Goal: Task Accomplishment & Management: Manage account settings

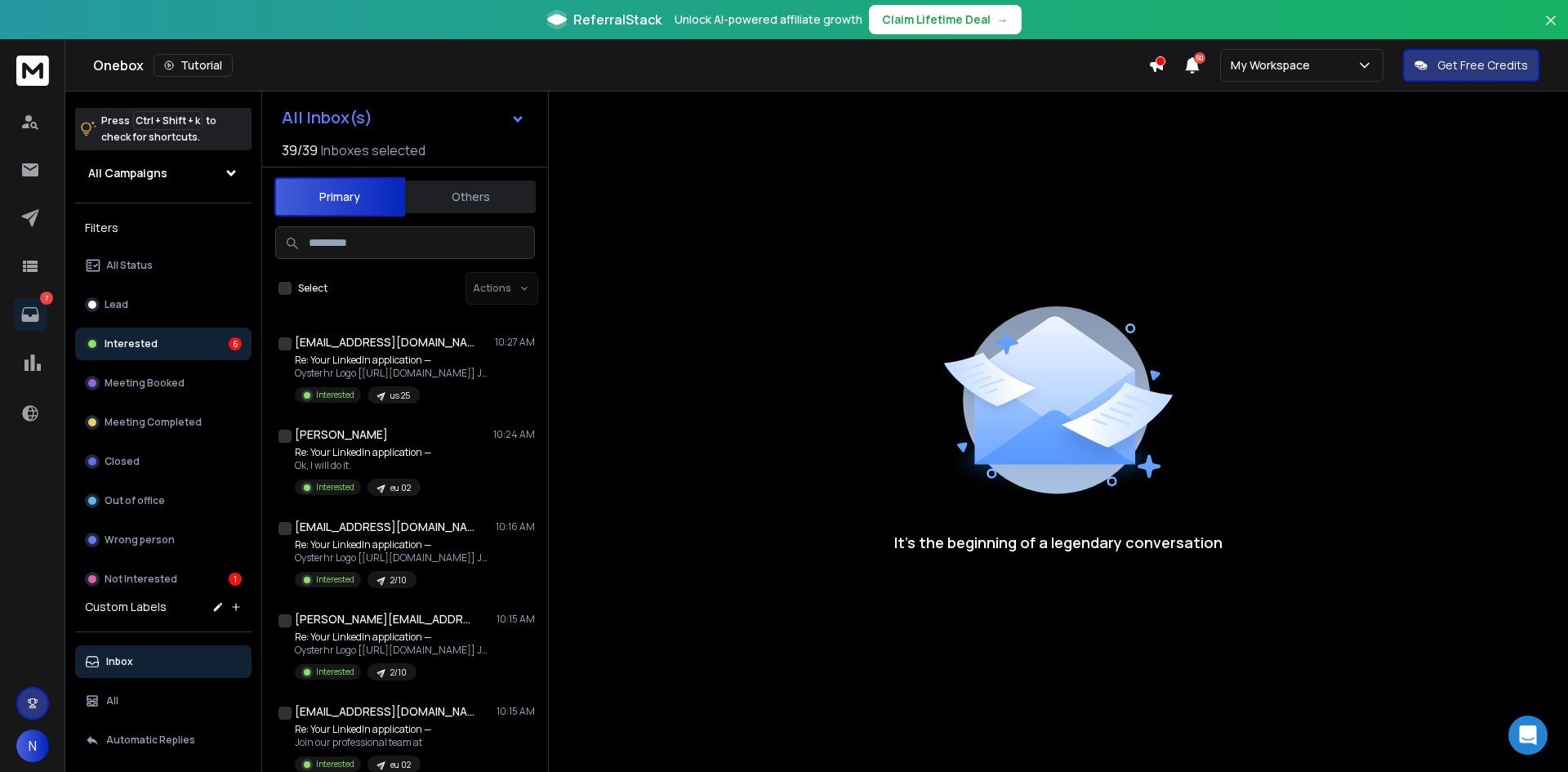
scroll to position [5212, 0]
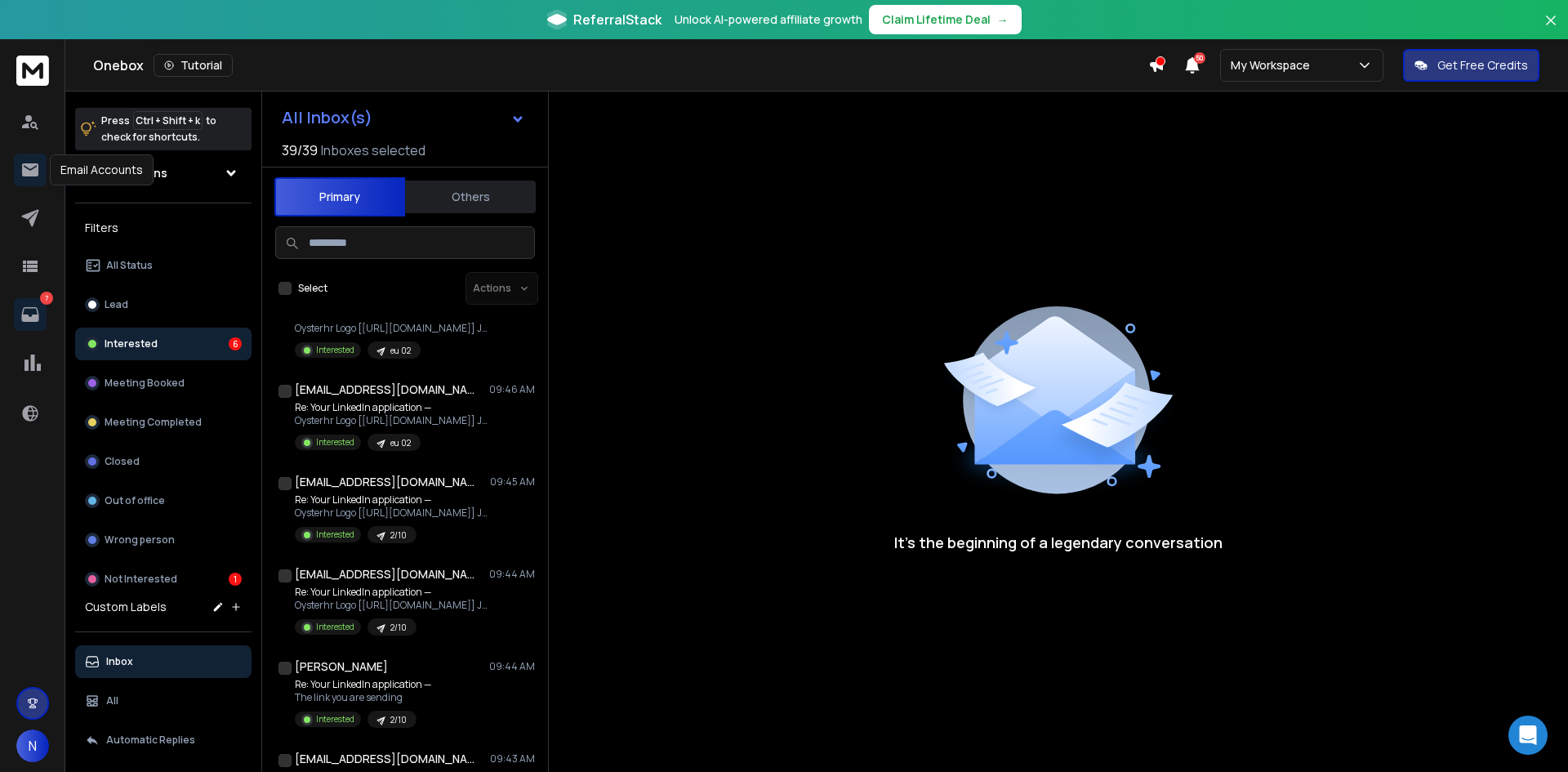
click at [37, 169] on icon at bounding box center [30, 169] width 16 height 13
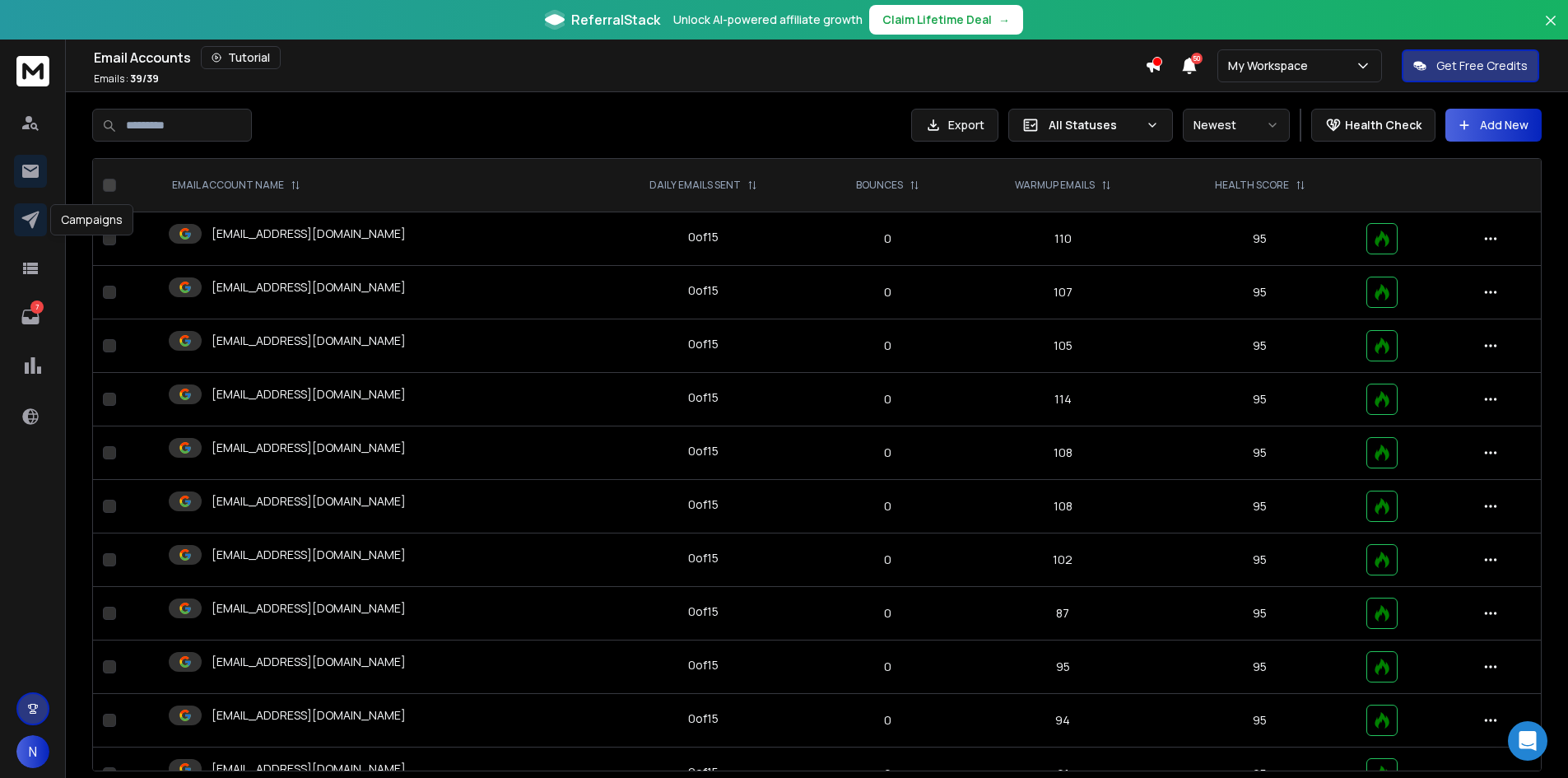
click at [44, 224] on link at bounding box center [30, 219] width 33 height 33
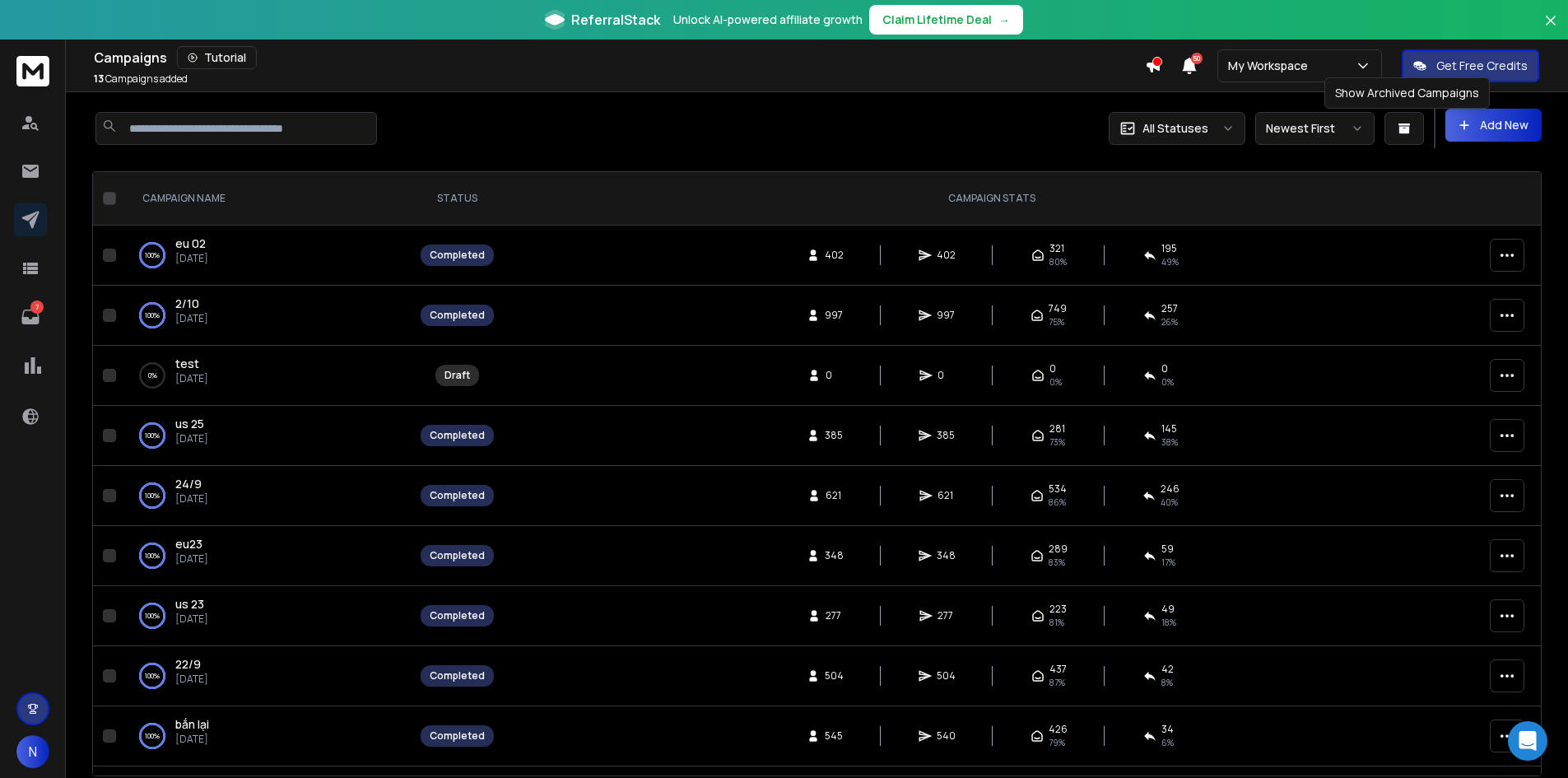
click at [1498, 126] on button "Add New" at bounding box center [1493, 125] width 97 height 33
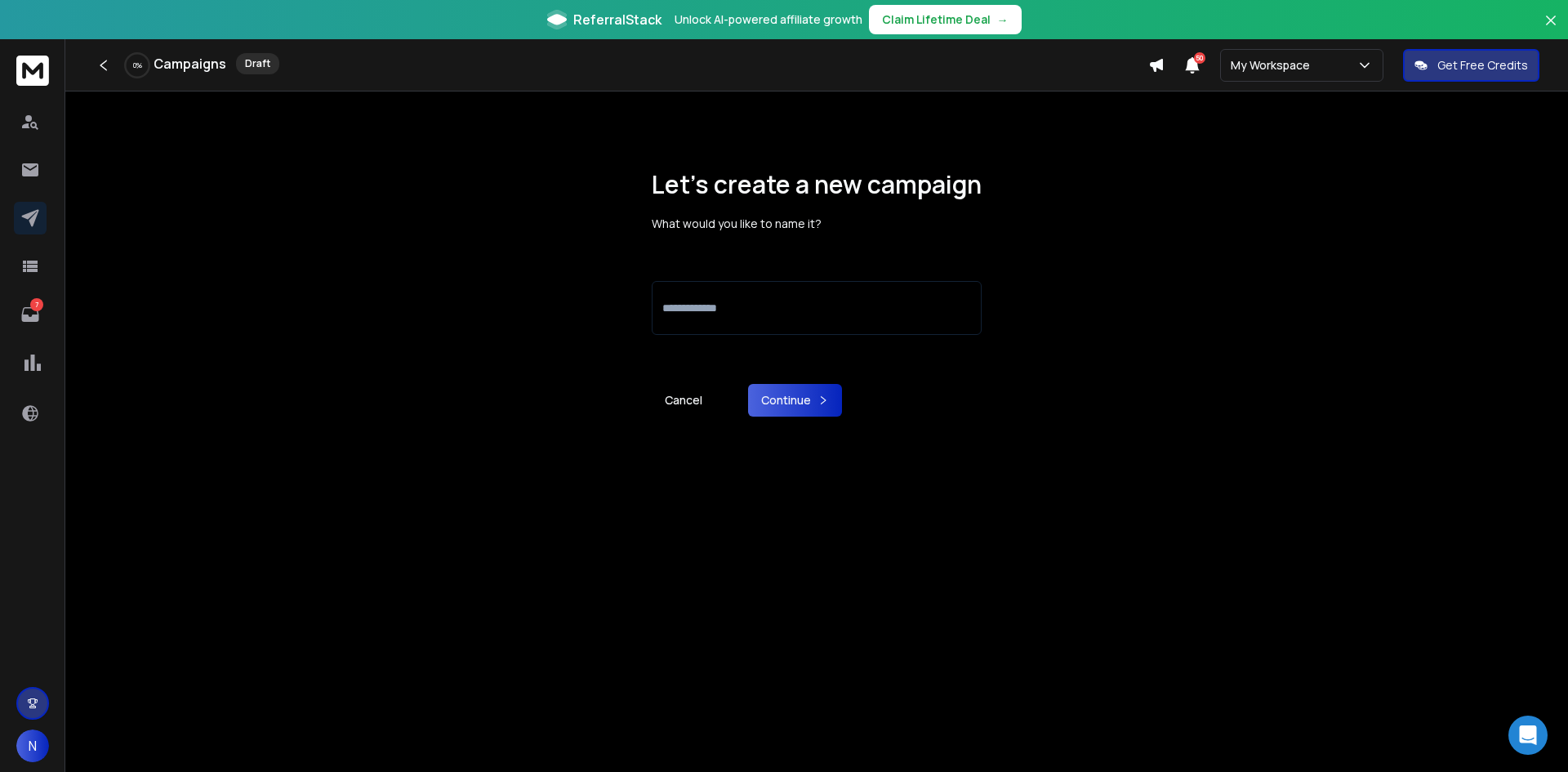
click at [752, 327] on input at bounding box center [816, 308] width 330 height 54
type input "*"
click at [780, 402] on button "Continue" at bounding box center [795, 400] width 94 height 33
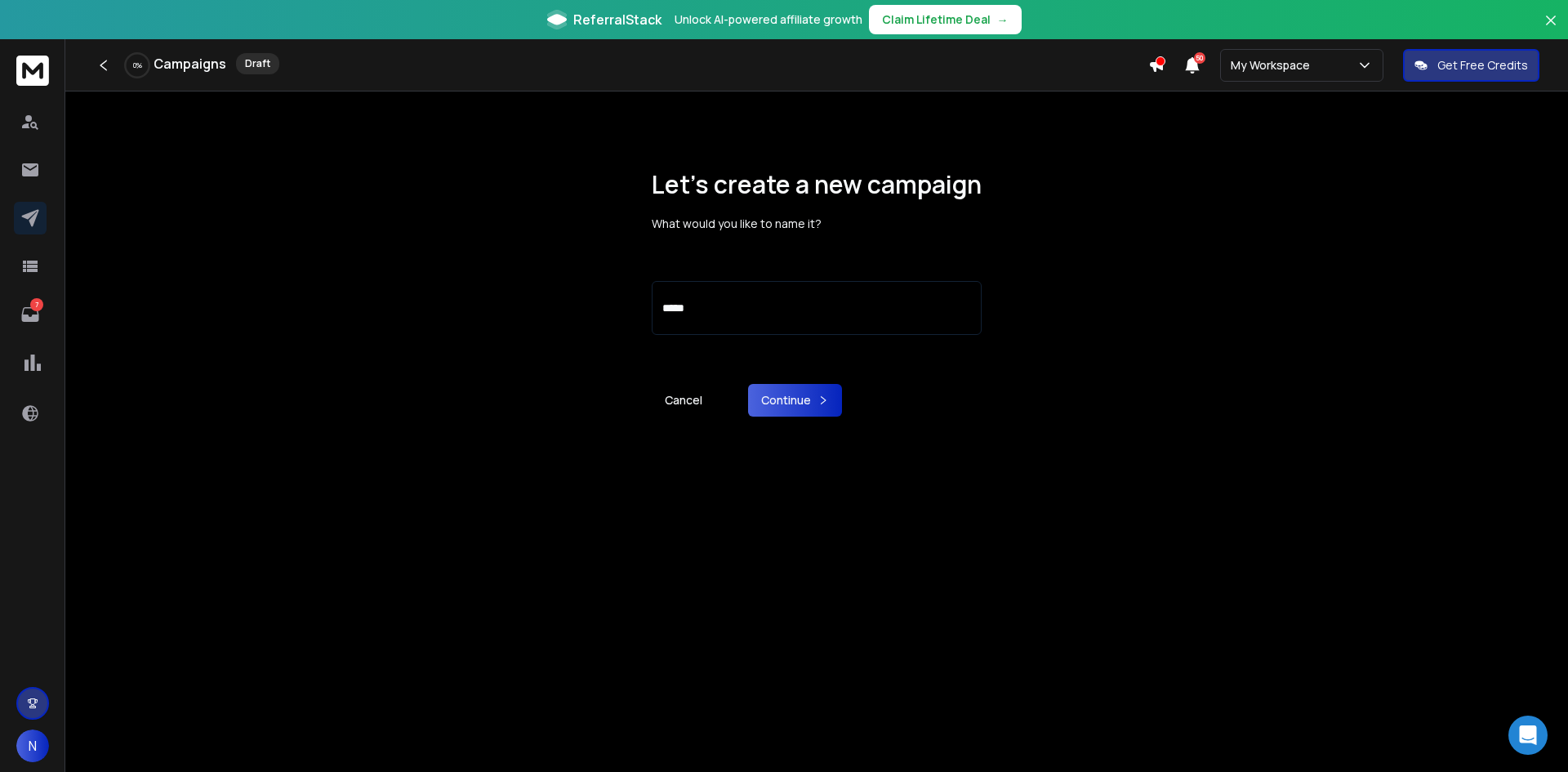
type input "*****"
click at [791, 404] on button "Continue" at bounding box center [795, 400] width 94 height 33
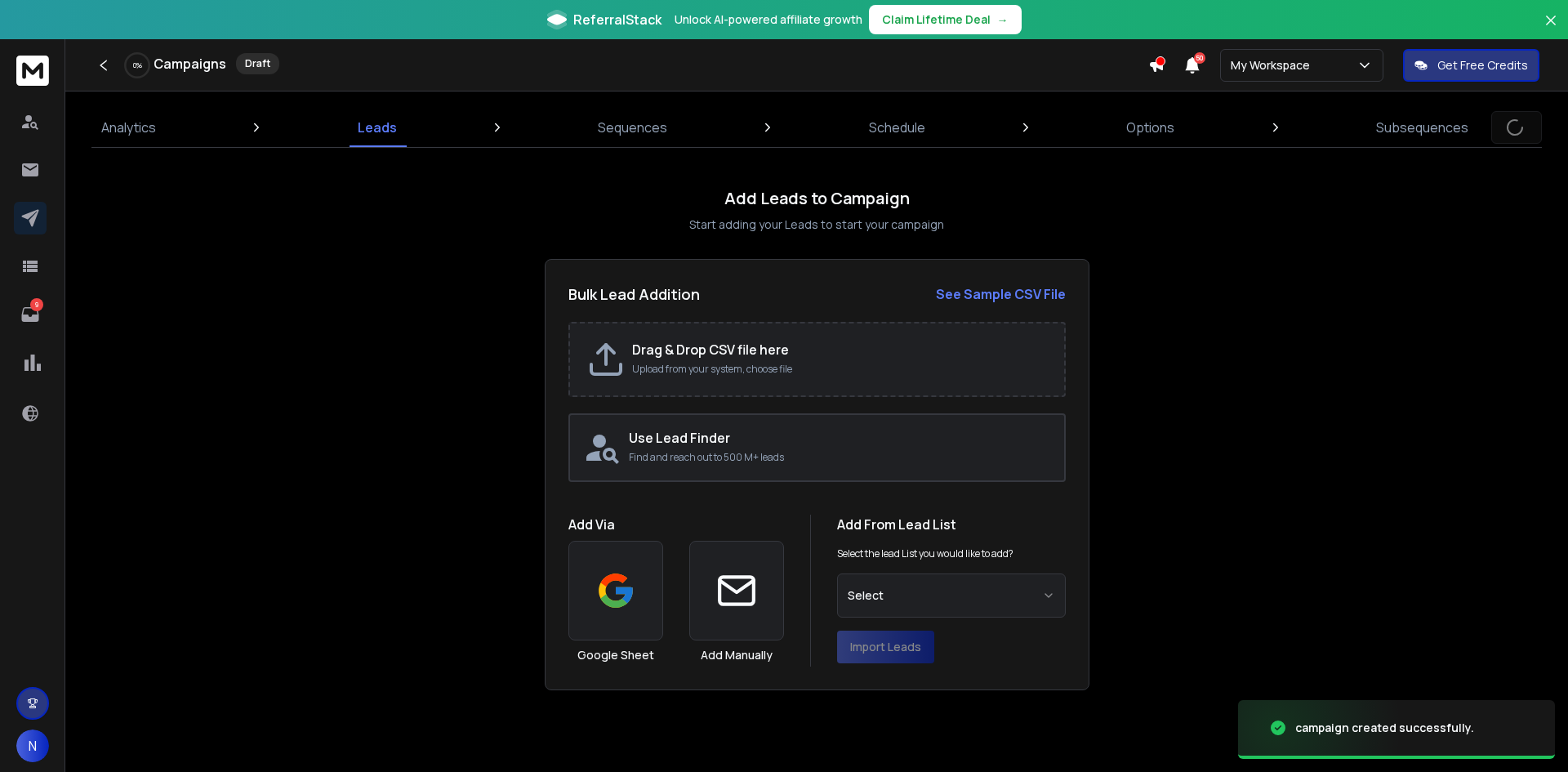
click at [753, 358] on h2 "Drag & Drop CSV file here" at bounding box center [840, 349] width 415 height 19
type input "**********"
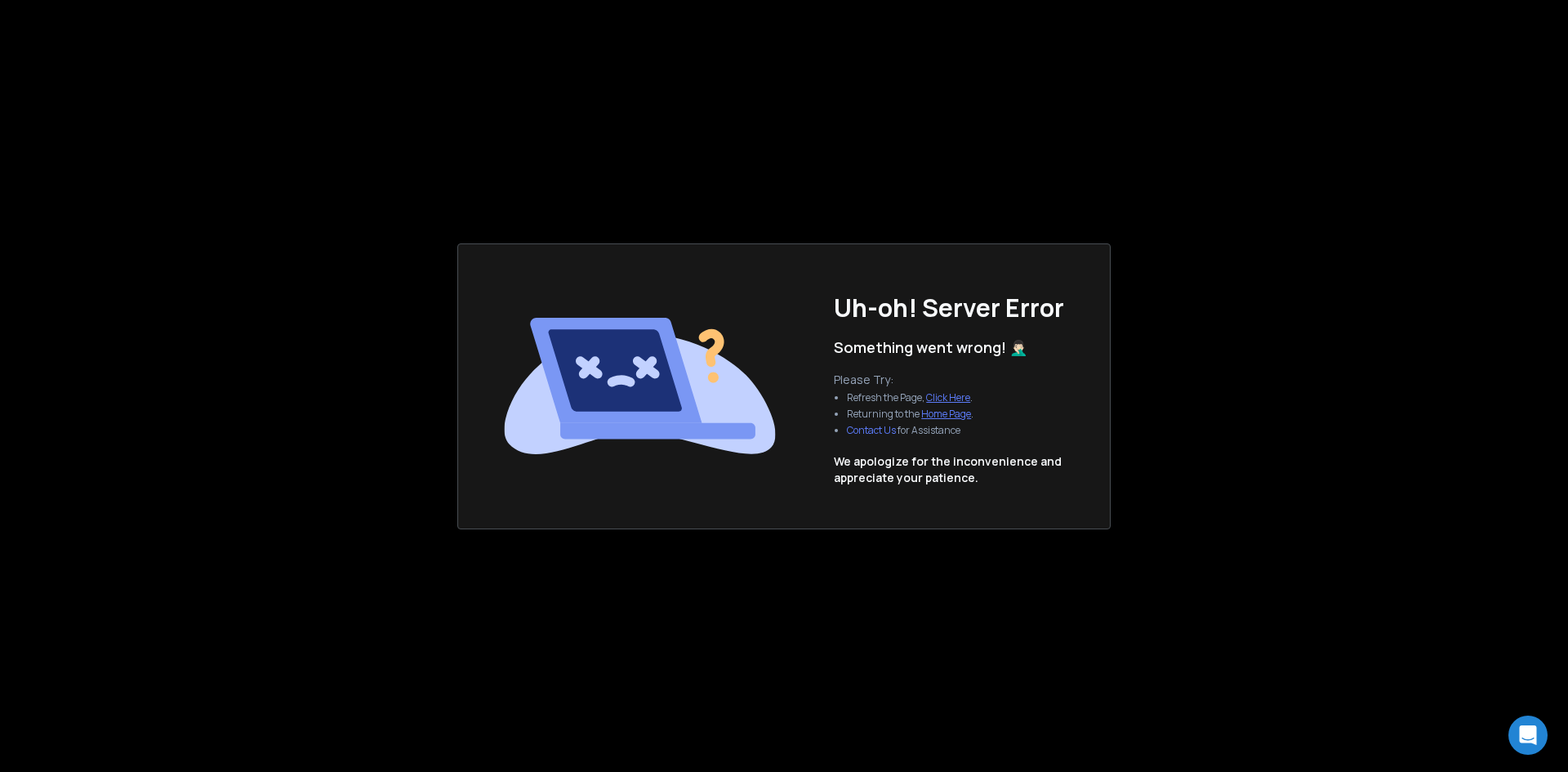
click at [1209, 397] on div "Uh-oh! Server Error Something went wrong! 🤦🏻‍♂️ Please Try: Refresh the Page, C…" at bounding box center [784, 386] width 1568 height 772
click at [851, 592] on div "Uh-oh! Server Error Something went wrong! 🤦🏻‍♂️ Please Try: Refresh the Page, C…" at bounding box center [784, 386] width 1568 height 772
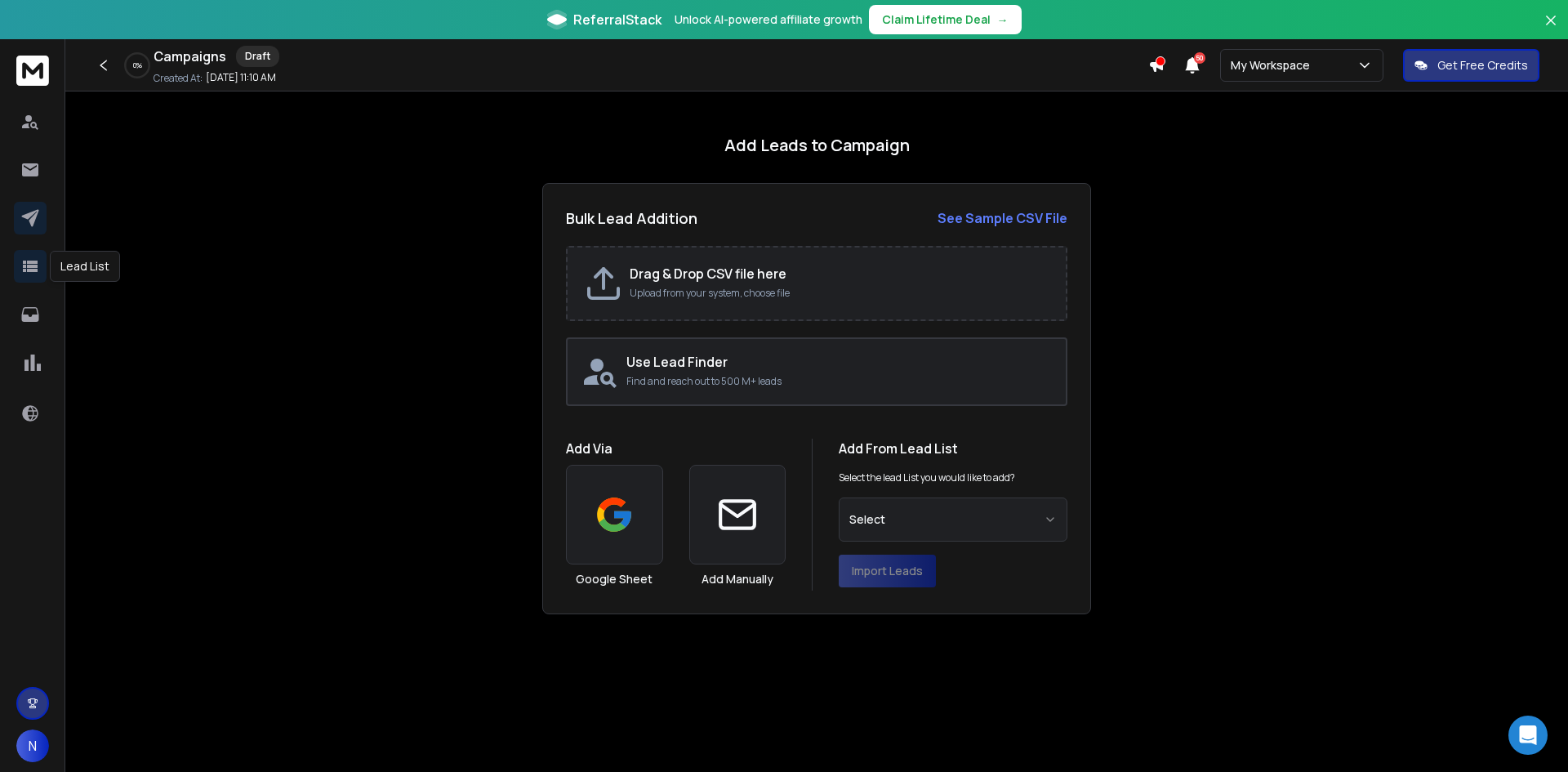
click at [32, 265] on icon at bounding box center [30, 265] width 14 height 11
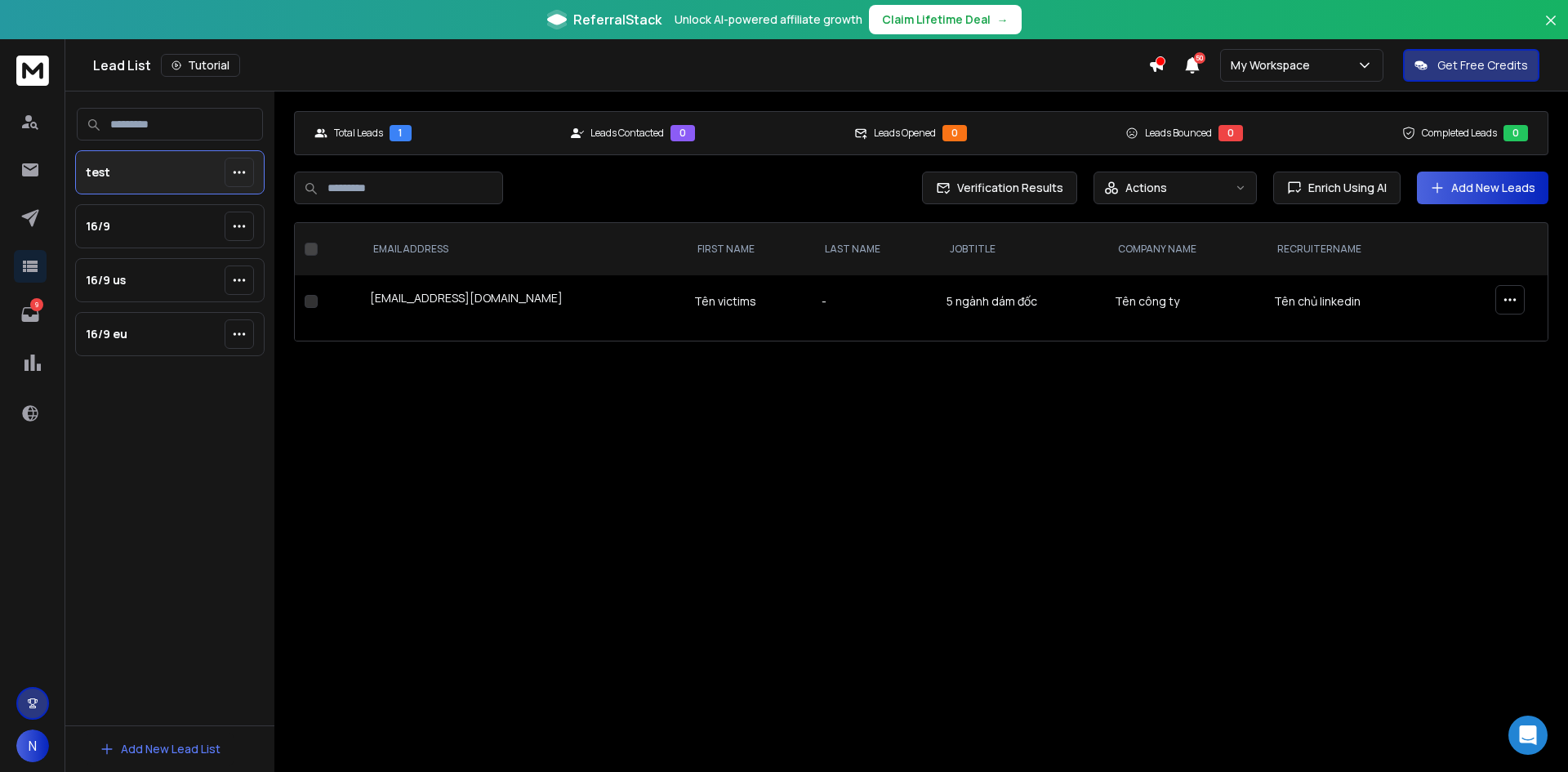
click at [137, 749] on button "Add New Lead List" at bounding box center [159, 748] width 147 height 33
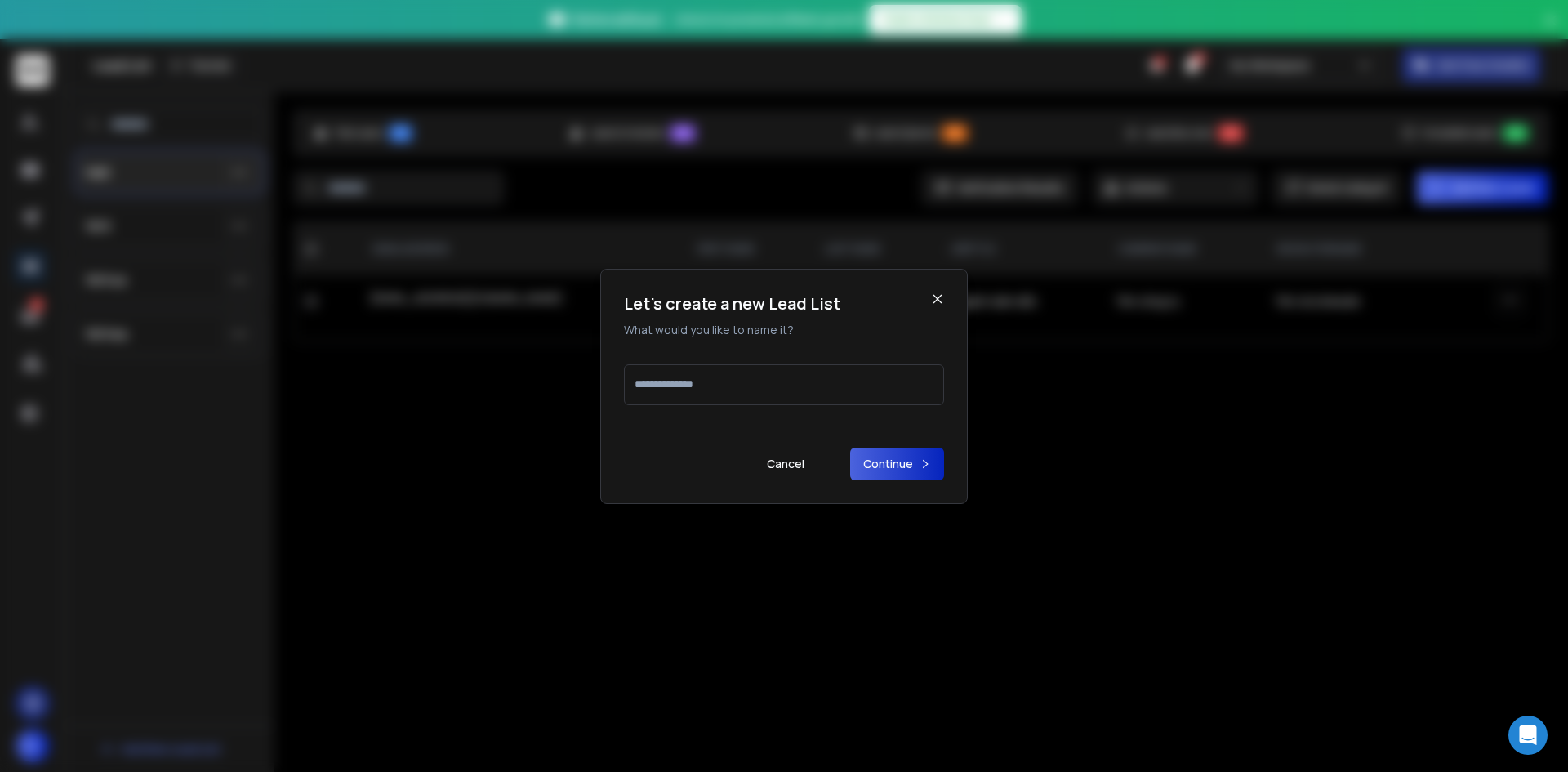
drag, startPoint x: 769, startPoint y: 380, endPoint x: 754, endPoint y: 399, distance: 24.2
click at [769, 380] on input at bounding box center [784, 385] width 320 height 41
type input "*****"
click at [874, 458] on button "Continue" at bounding box center [897, 464] width 94 height 33
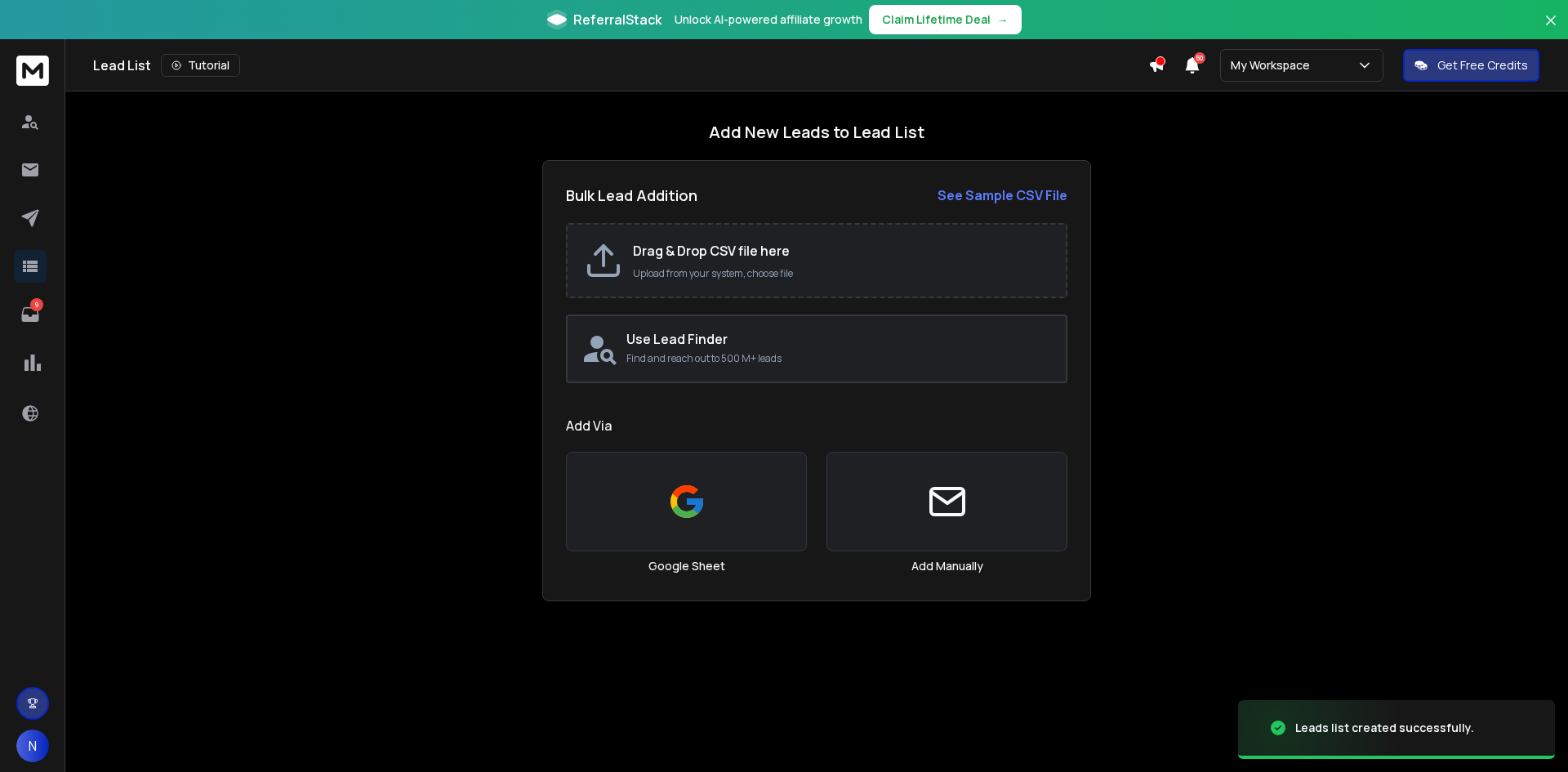
click at [727, 275] on p "Upload from your system, choose file" at bounding box center [841, 273] width 416 height 13
type input "**********"
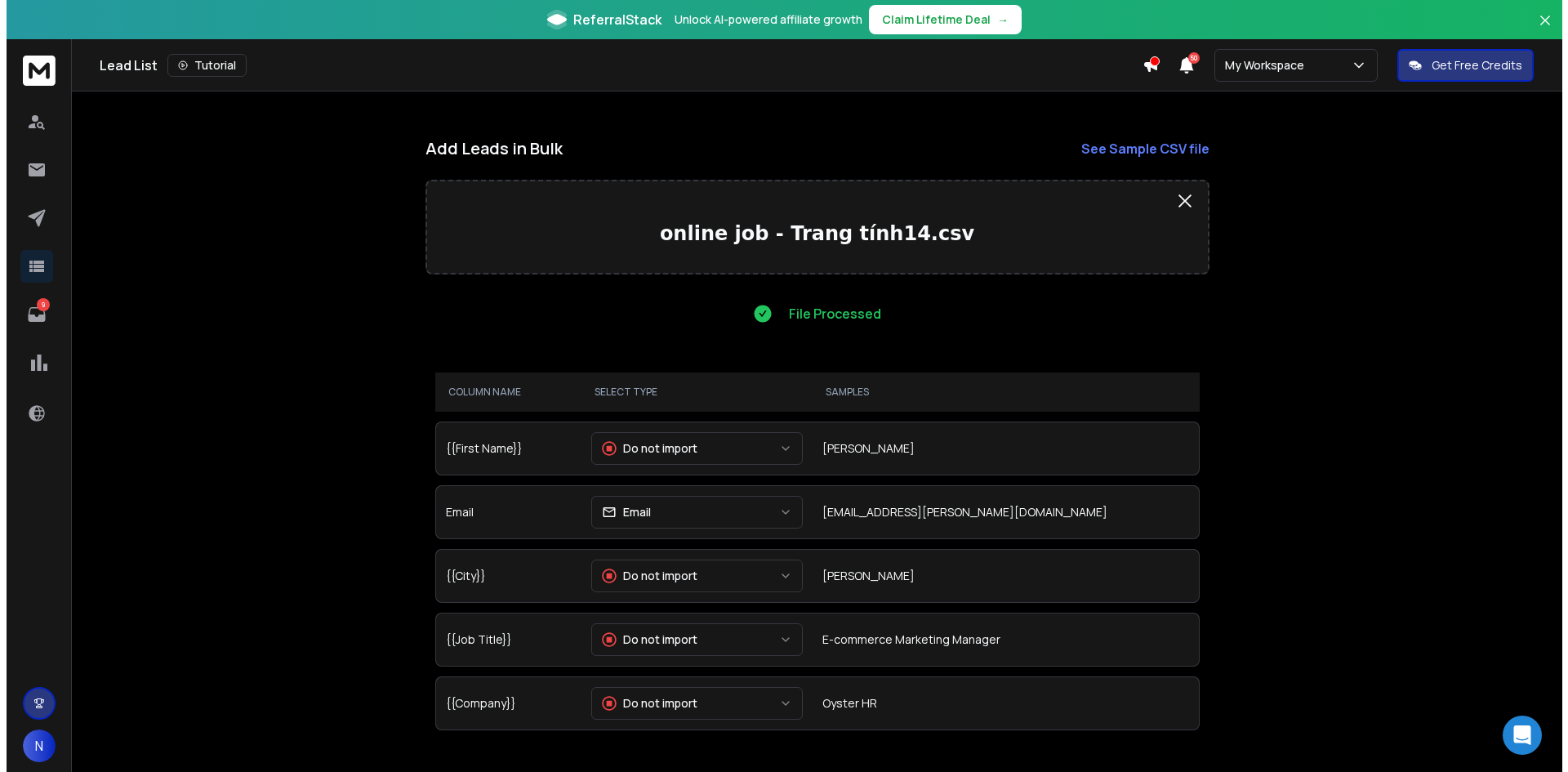
scroll to position [164, 0]
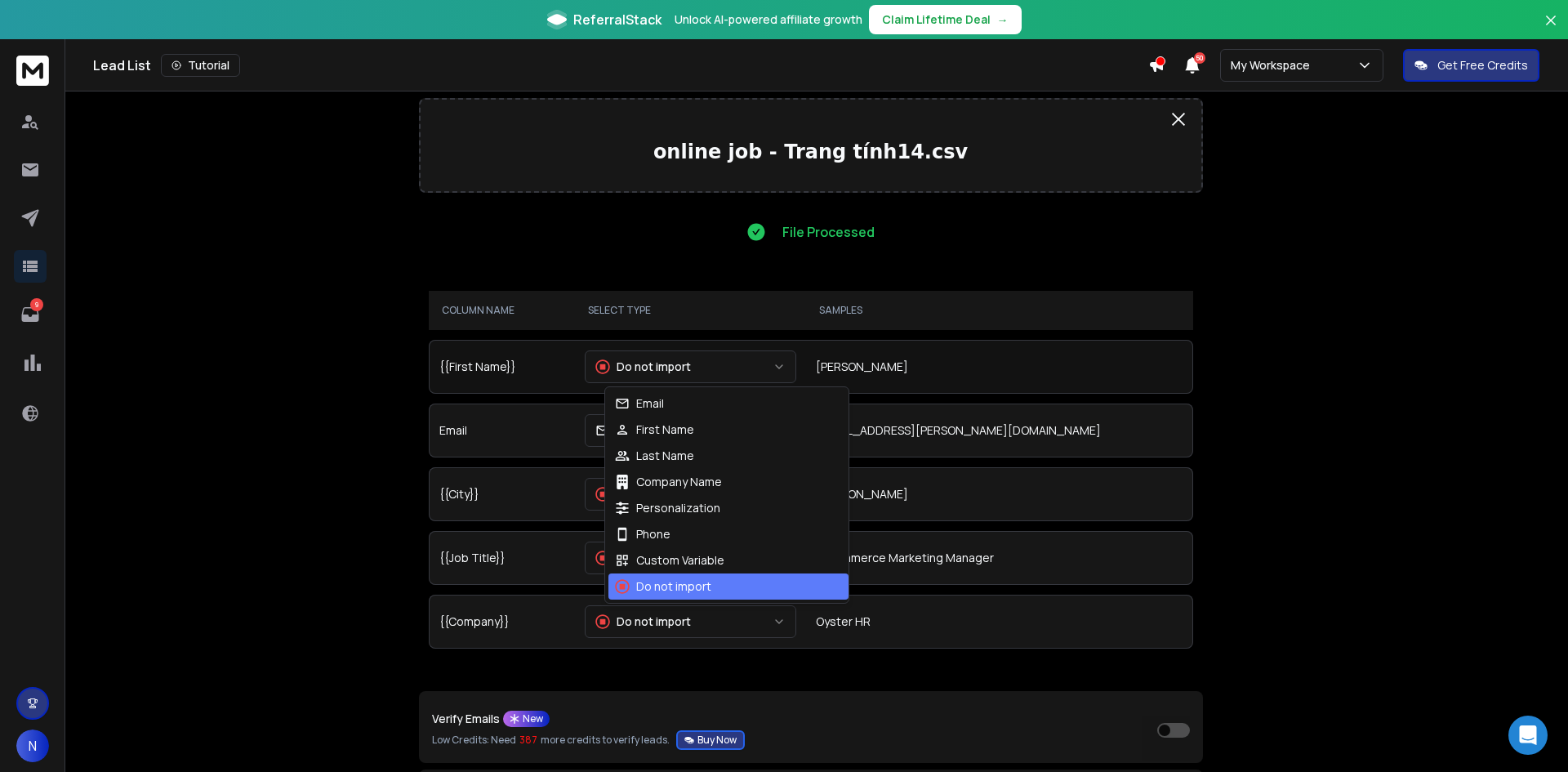
click at [726, 366] on button "Do not import" at bounding box center [691, 366] width 212 height 33
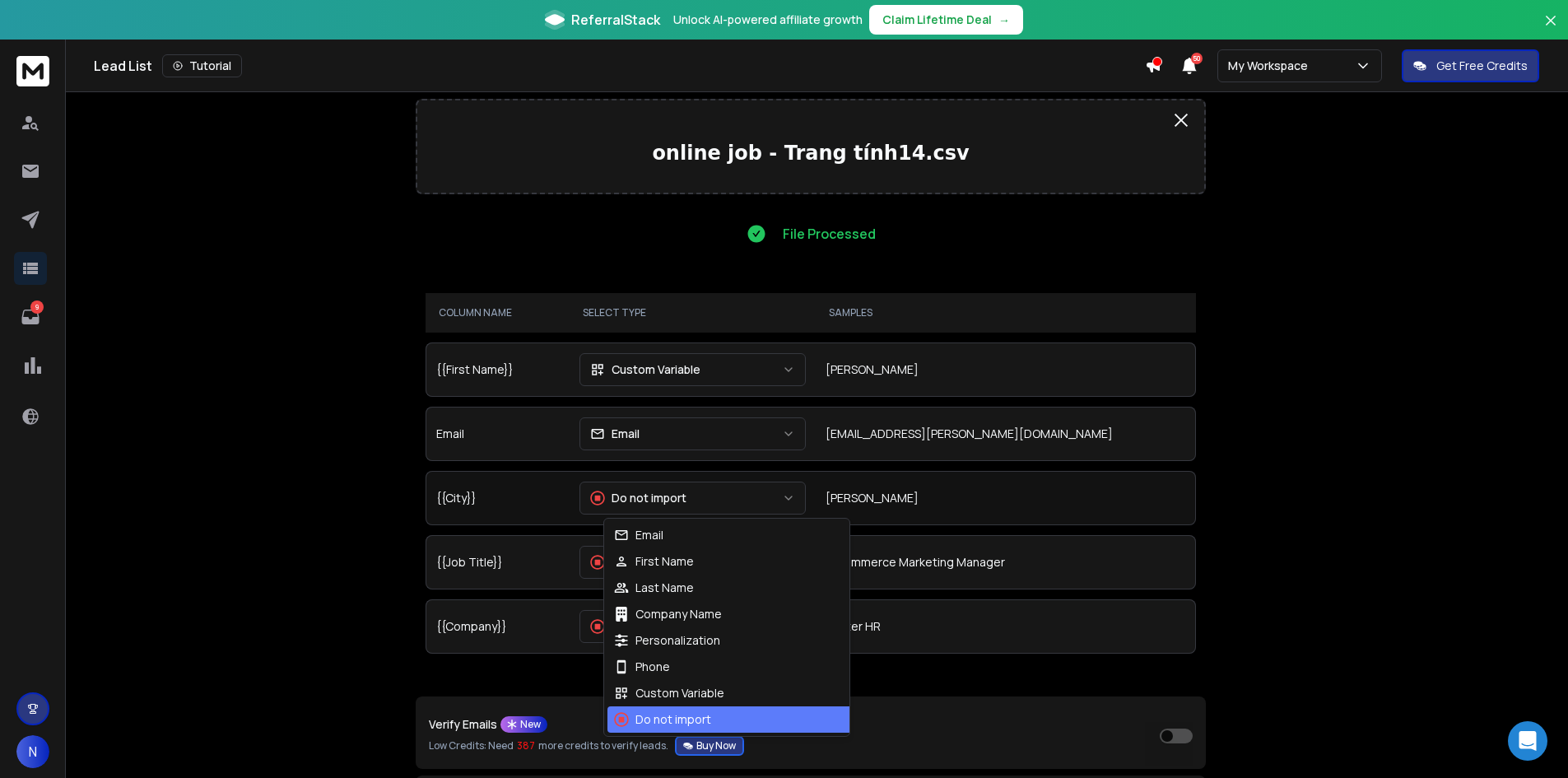
click at [687, 494] on div "Do not import" at bounding box center [638, 497] width 97 height 16
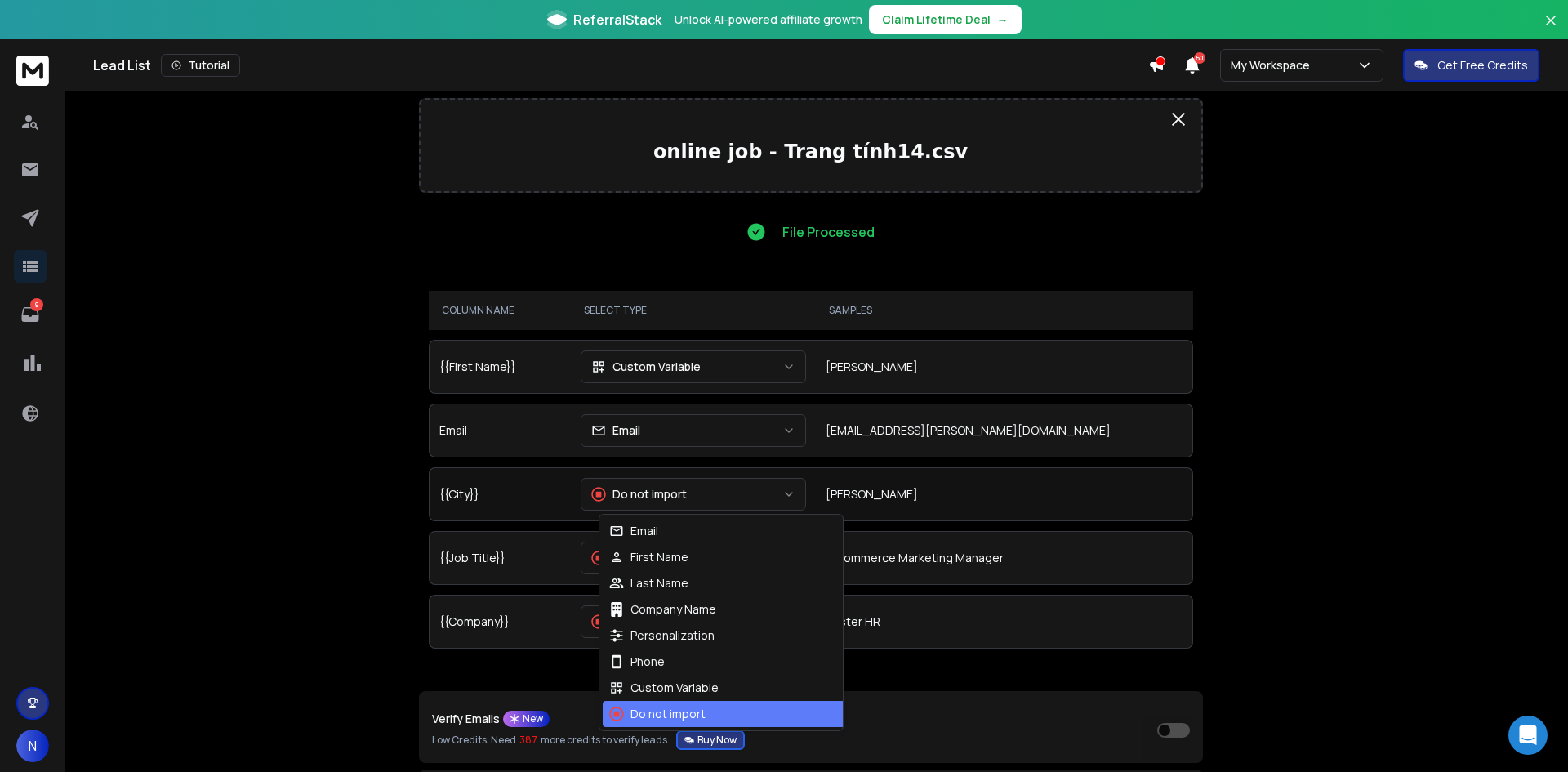
scroll to position [0, 3]
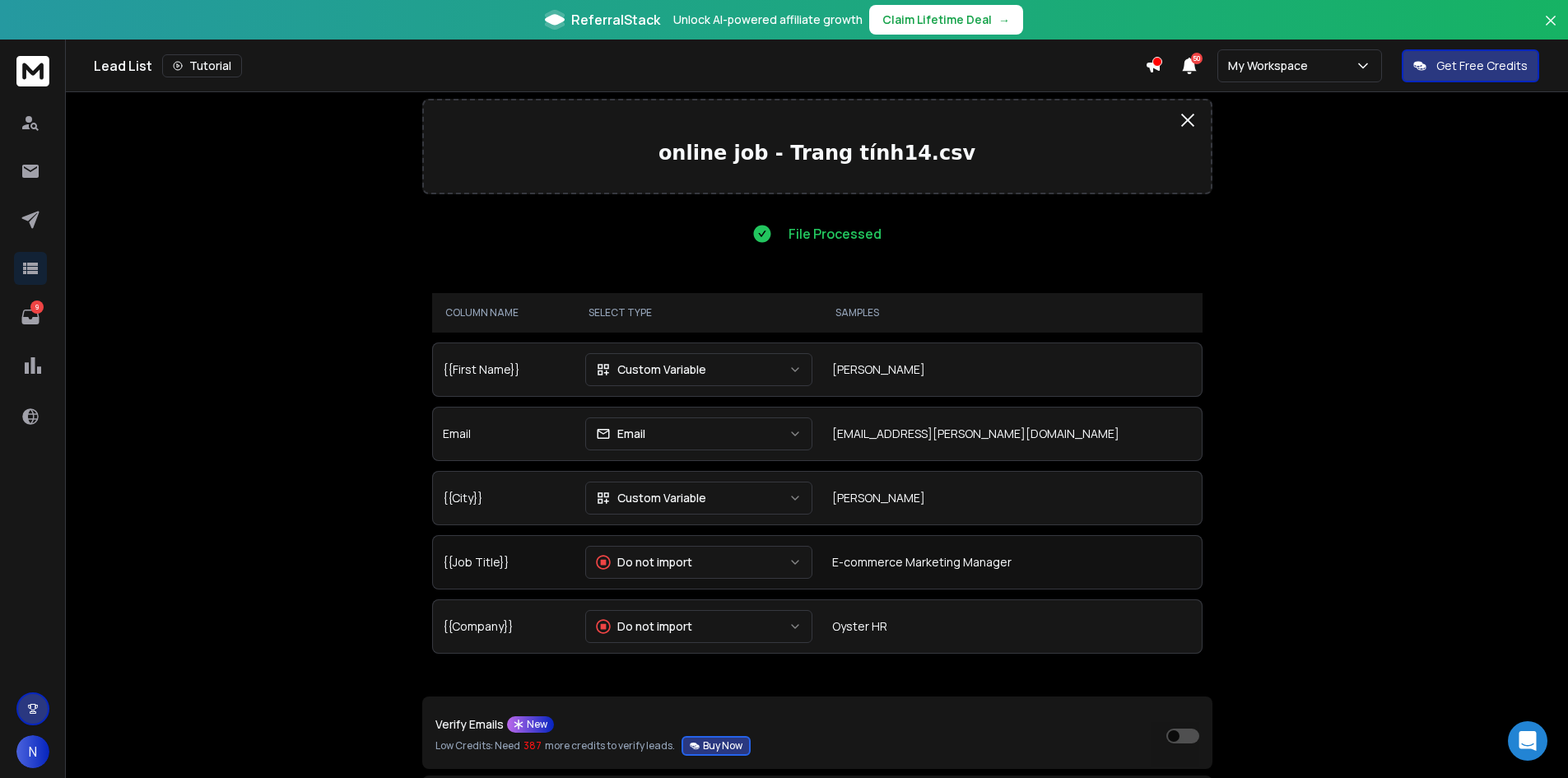
click at [675, 560] on div "Do not import" at bounding box center [644, 562] width 97 height 16
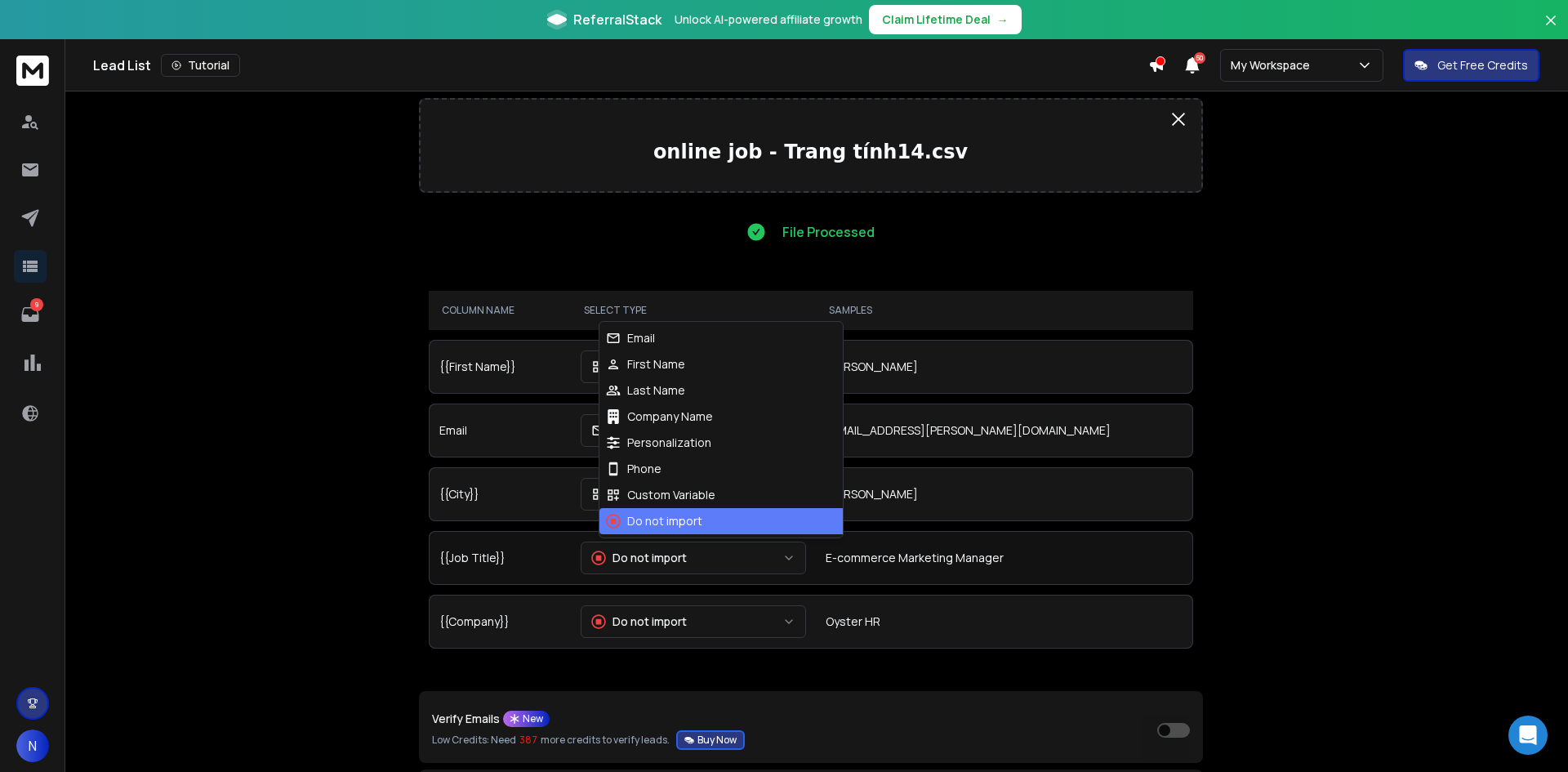
drag, startPoint x: 670, startPoint y: 494, endPoint x: 665, endPoint y: 535, distance: 41.3
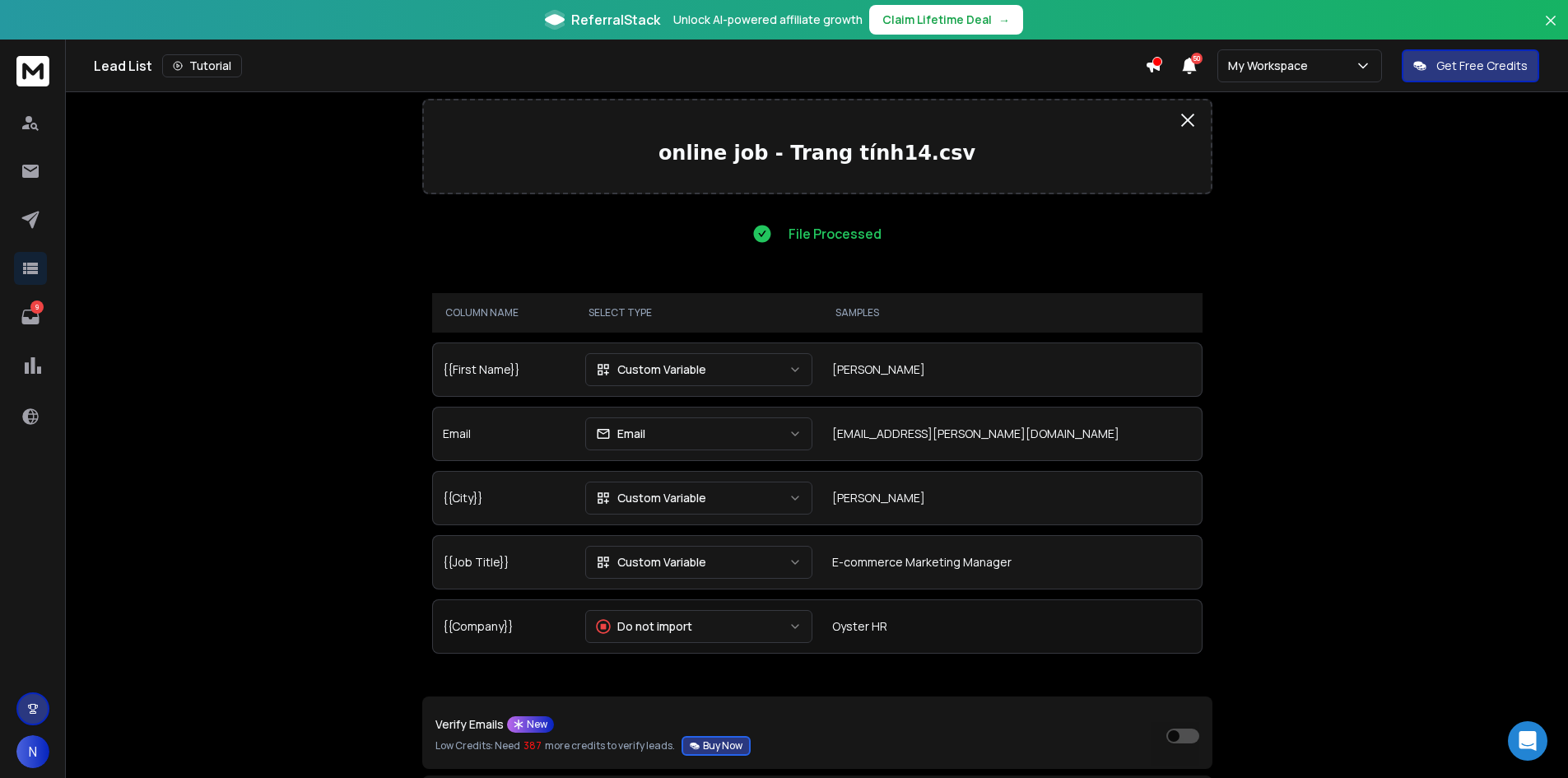
click at [663, 629] on div "Do not import" at bounding box center [644, 626] width 97 height 16
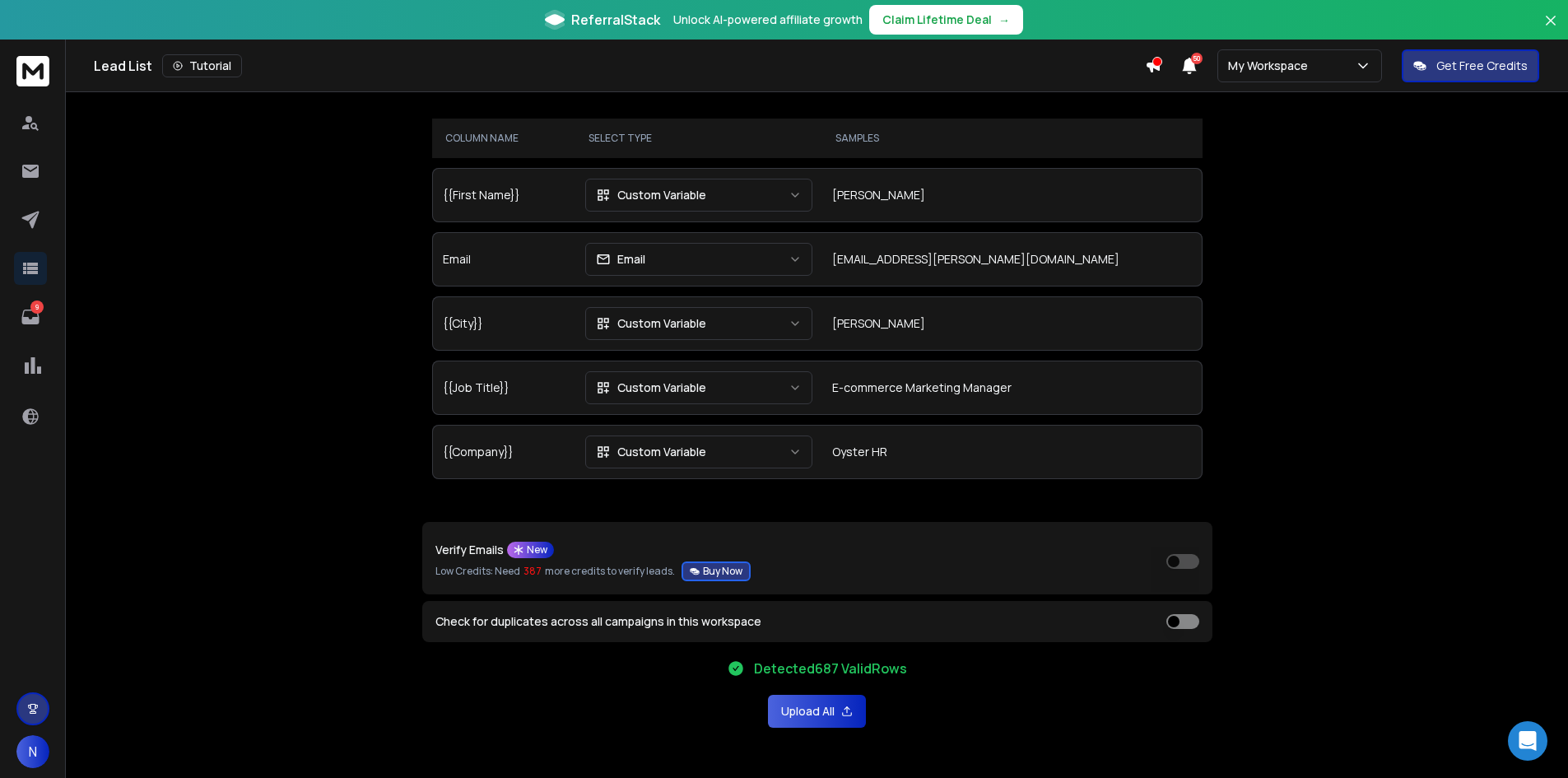
scroll to position [342, 0]
click at [1173, 612] on button "Check for duplicates across all campaigns in this workspace" at bounding box center [1182, 618] width 33 height 15
click at [816, 711] on button "Upload All" at bounding box center [816, 708] width 98 height 33
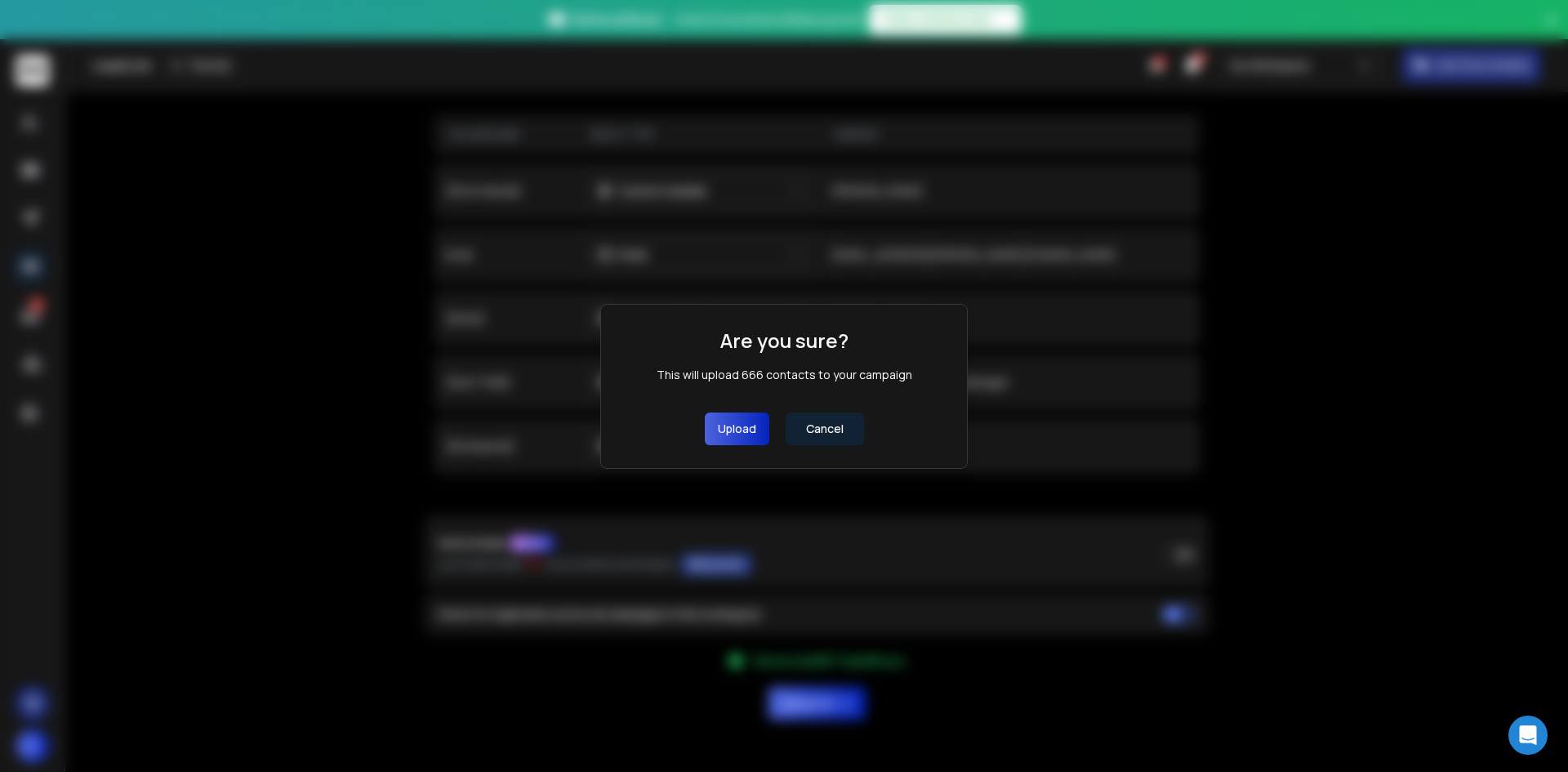
click at [712, 432] on button "Upload" at bounding box center [737, 429] width 64 height 33
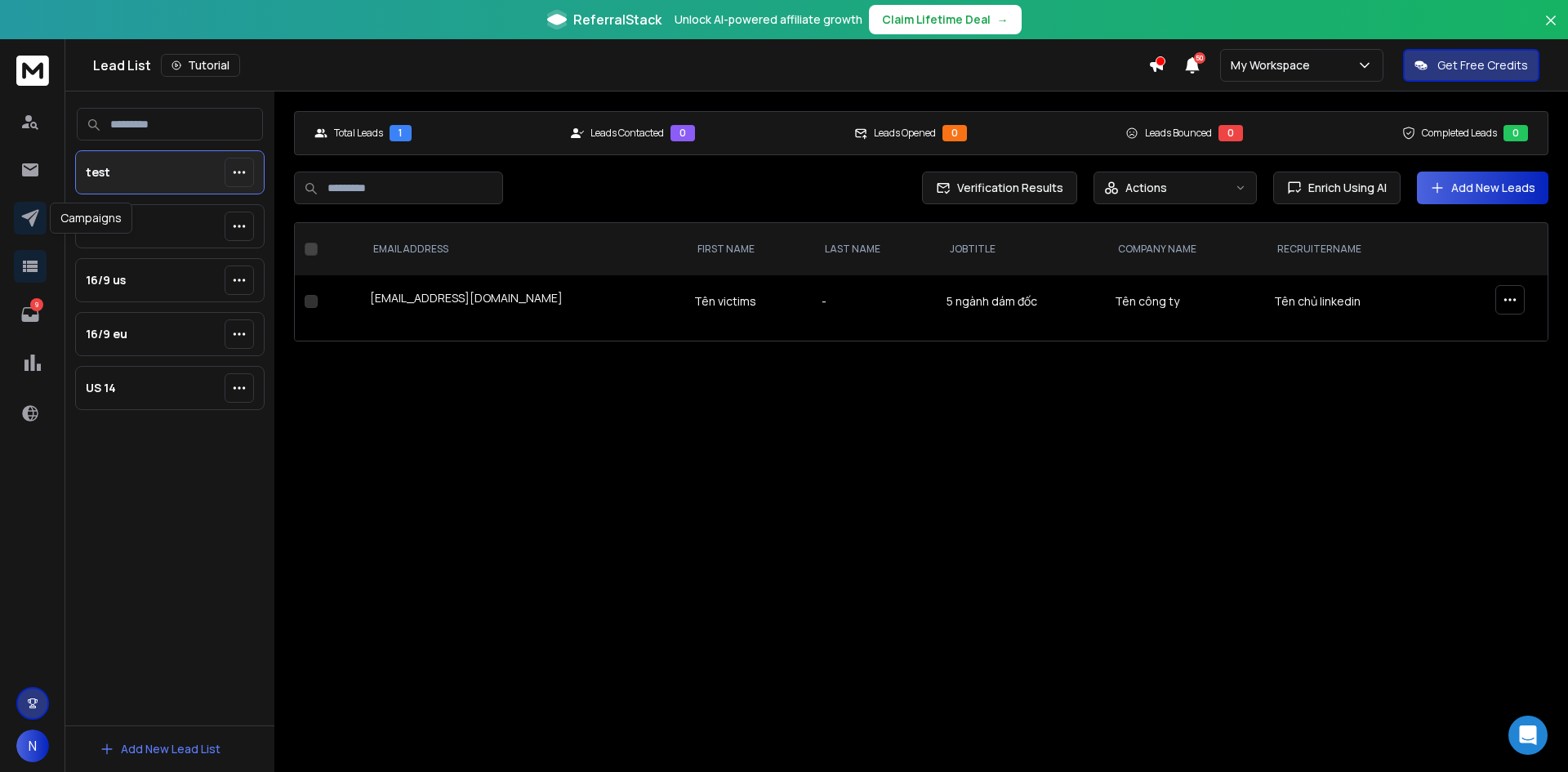
click at [26, 217] on icon at bounding box center [30, 219] width 17 height 17
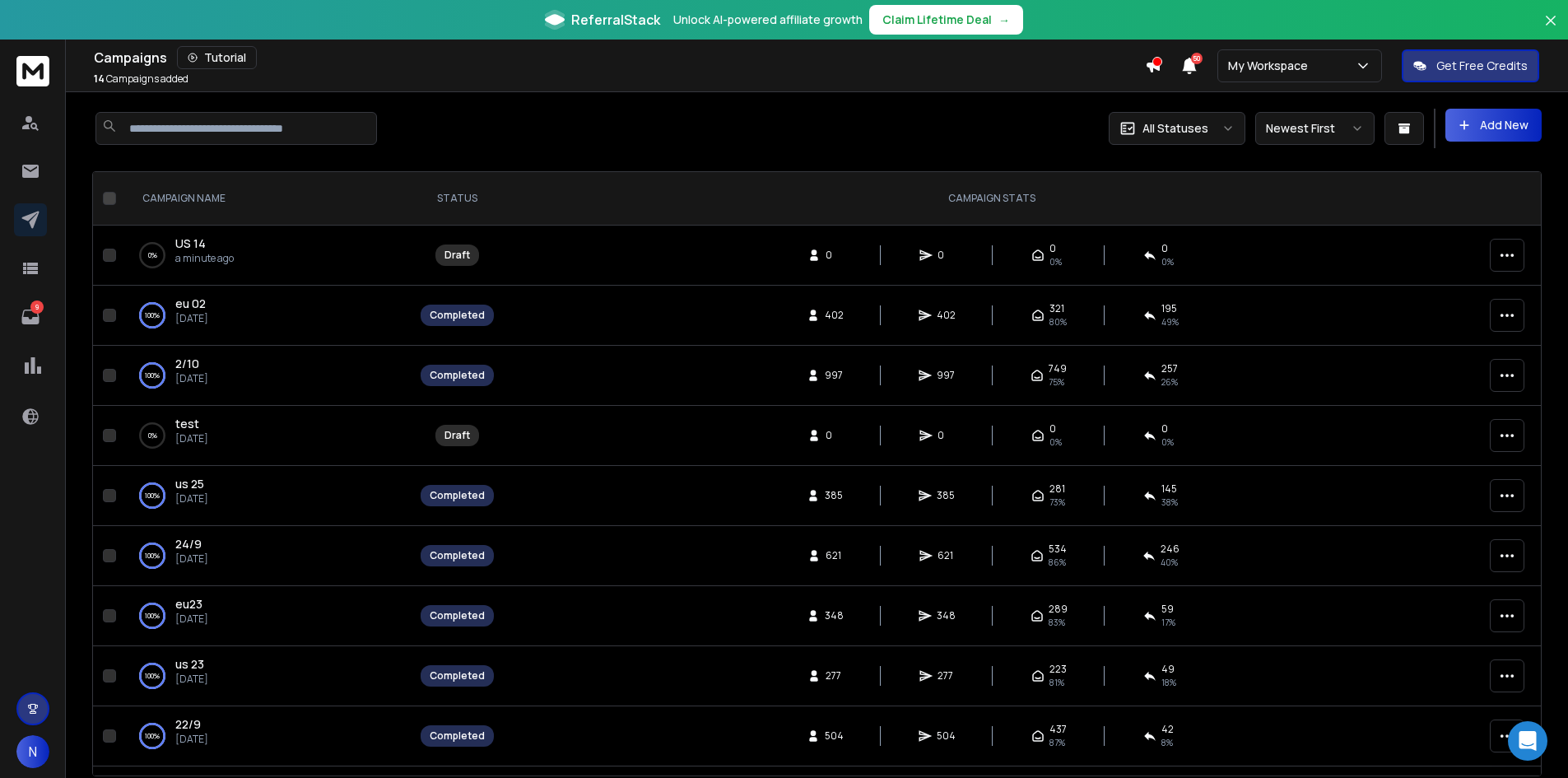
click at [579, 259] on div "0 0 0 0% 0 0%" at bounding box center [992, 254] width 957 height 26
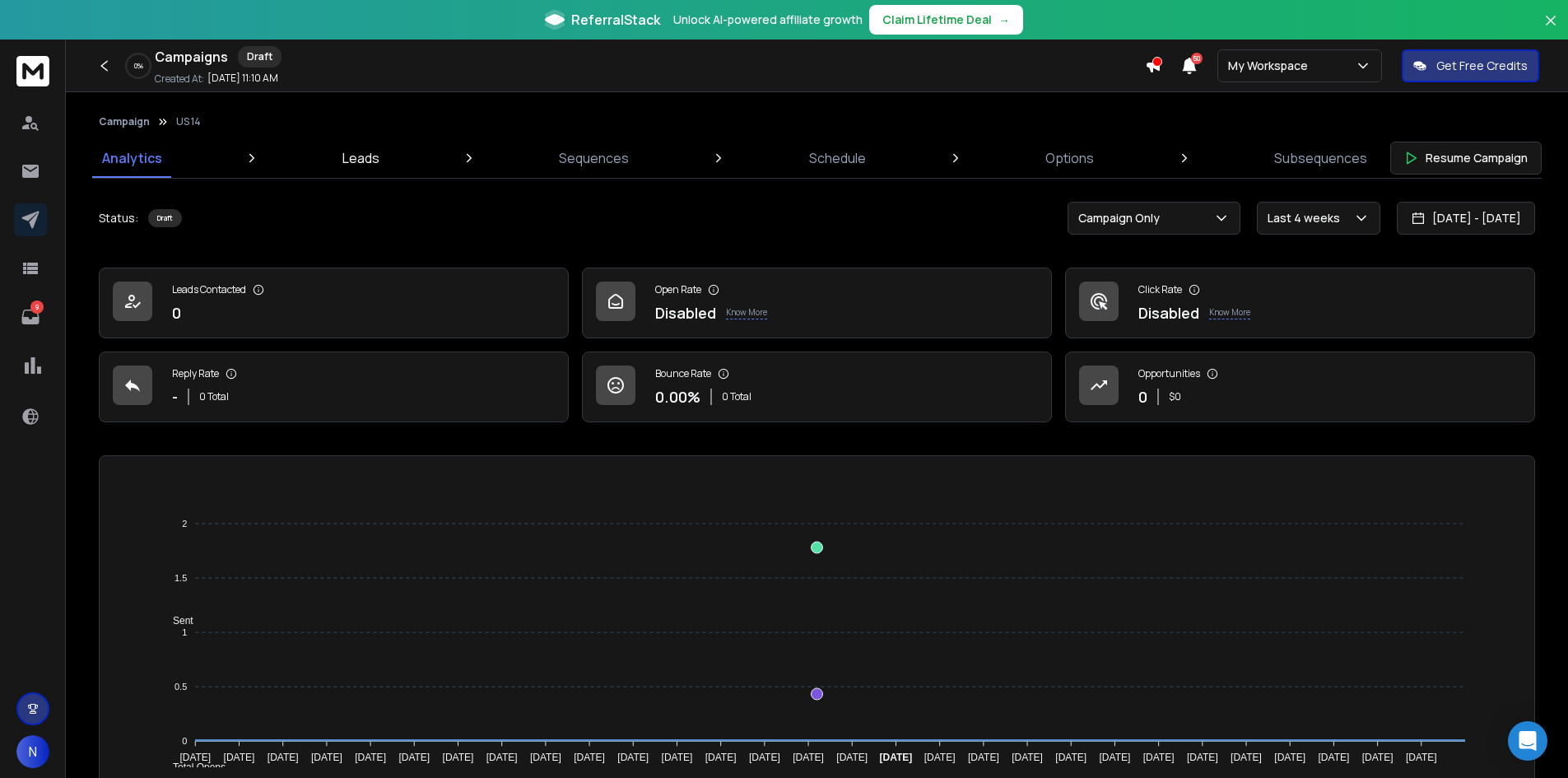
click at [377, 157] on p "Leads" at bounding box center [360, 157] width 37 height 20
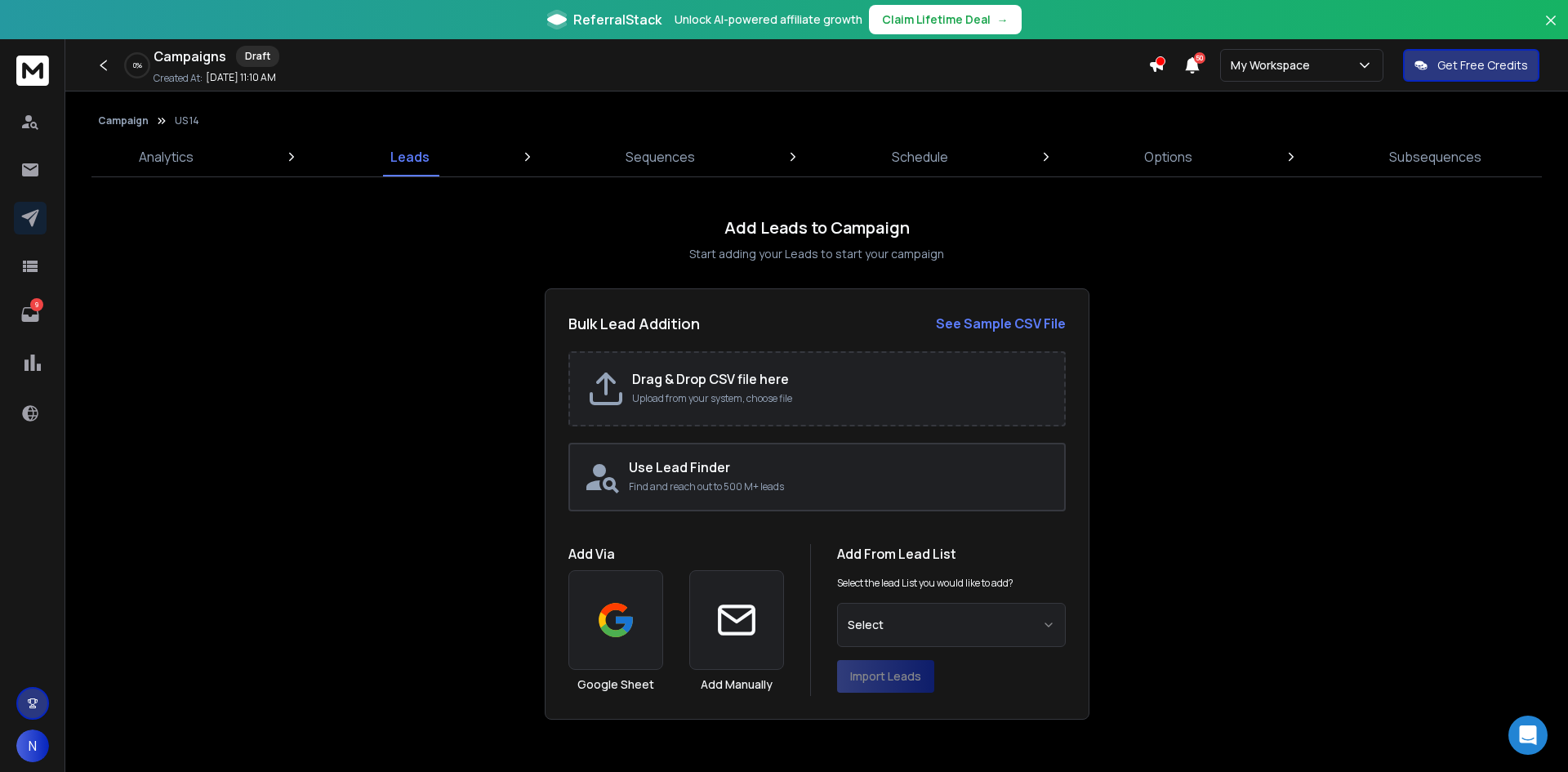
click at [759, 397] on p "Upload from your system, choose file" at bounding box center [840, 398] width 415 height 13
click at [915, 629] on button "Select" at bounding box center [952, 625] width 229 height 44
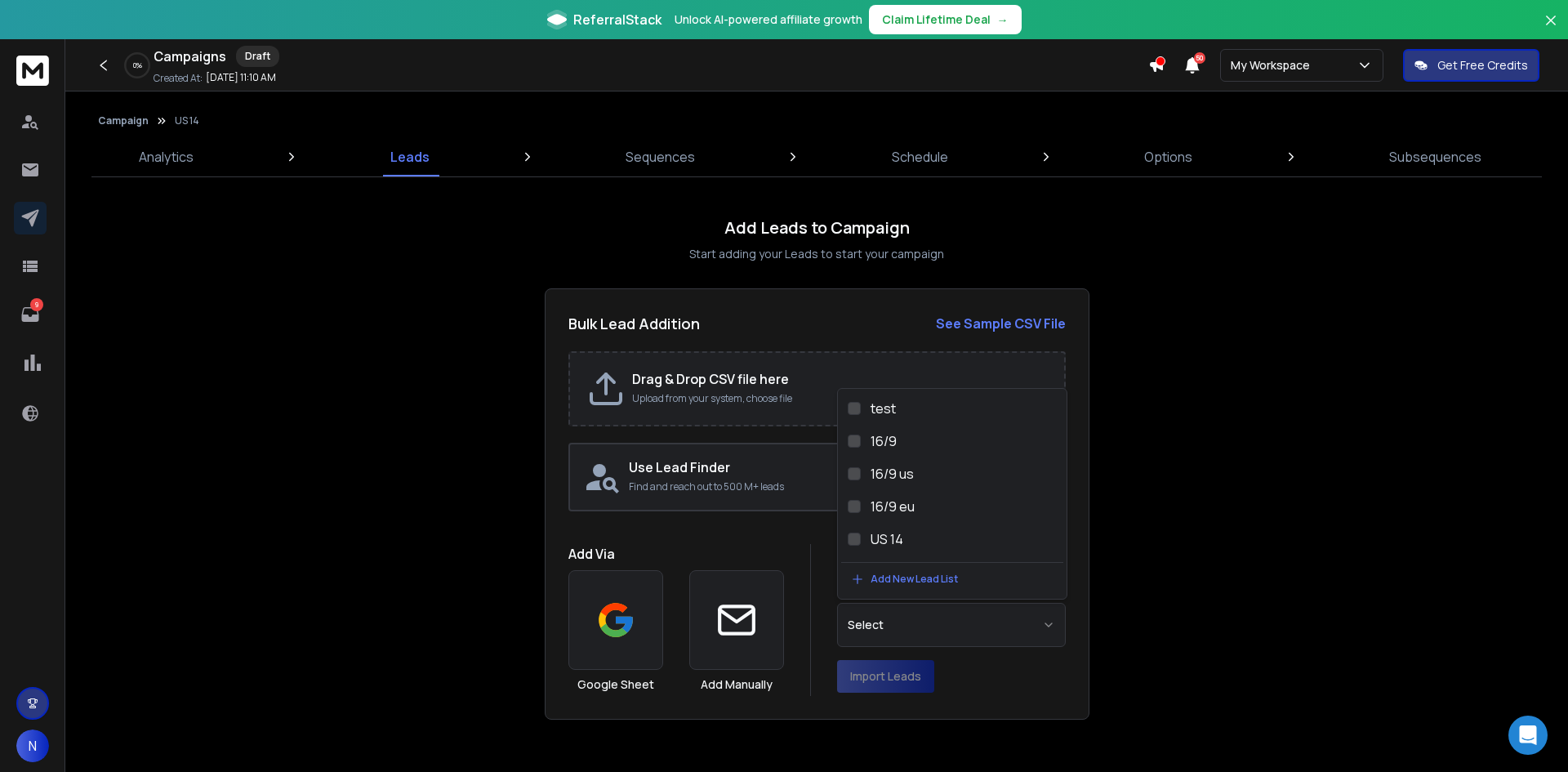
click at [909, 528] on div "US 14" at bounding box center [948, 539] width 213 height 33
click at [869, 680] on button "Import Leads" at bounding box center [886, 676] width 97 height 33
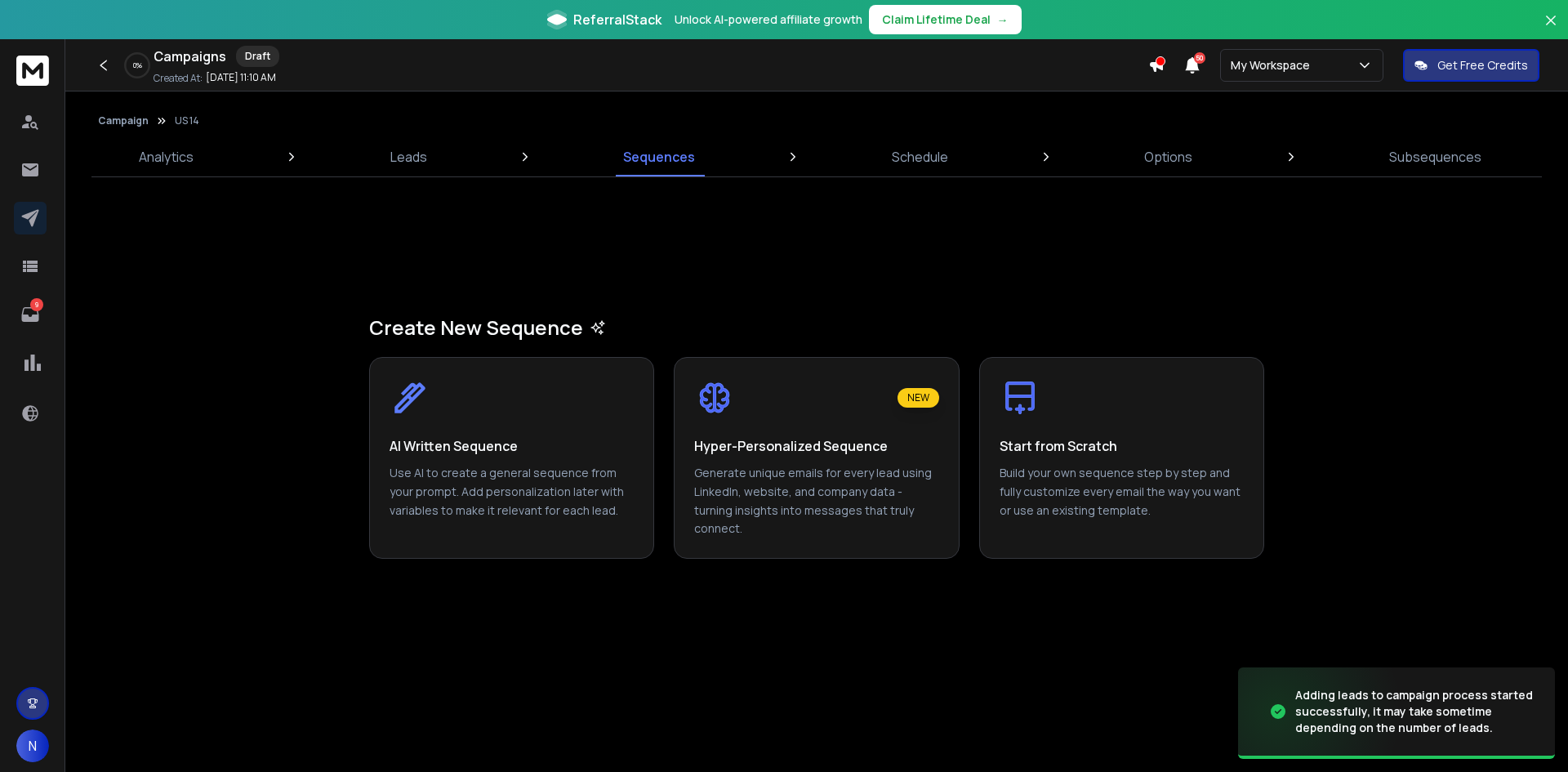
click at [1089, 449] on h3 "Start from Scratch" at bounding box center [1059, 446] width 118 height 16
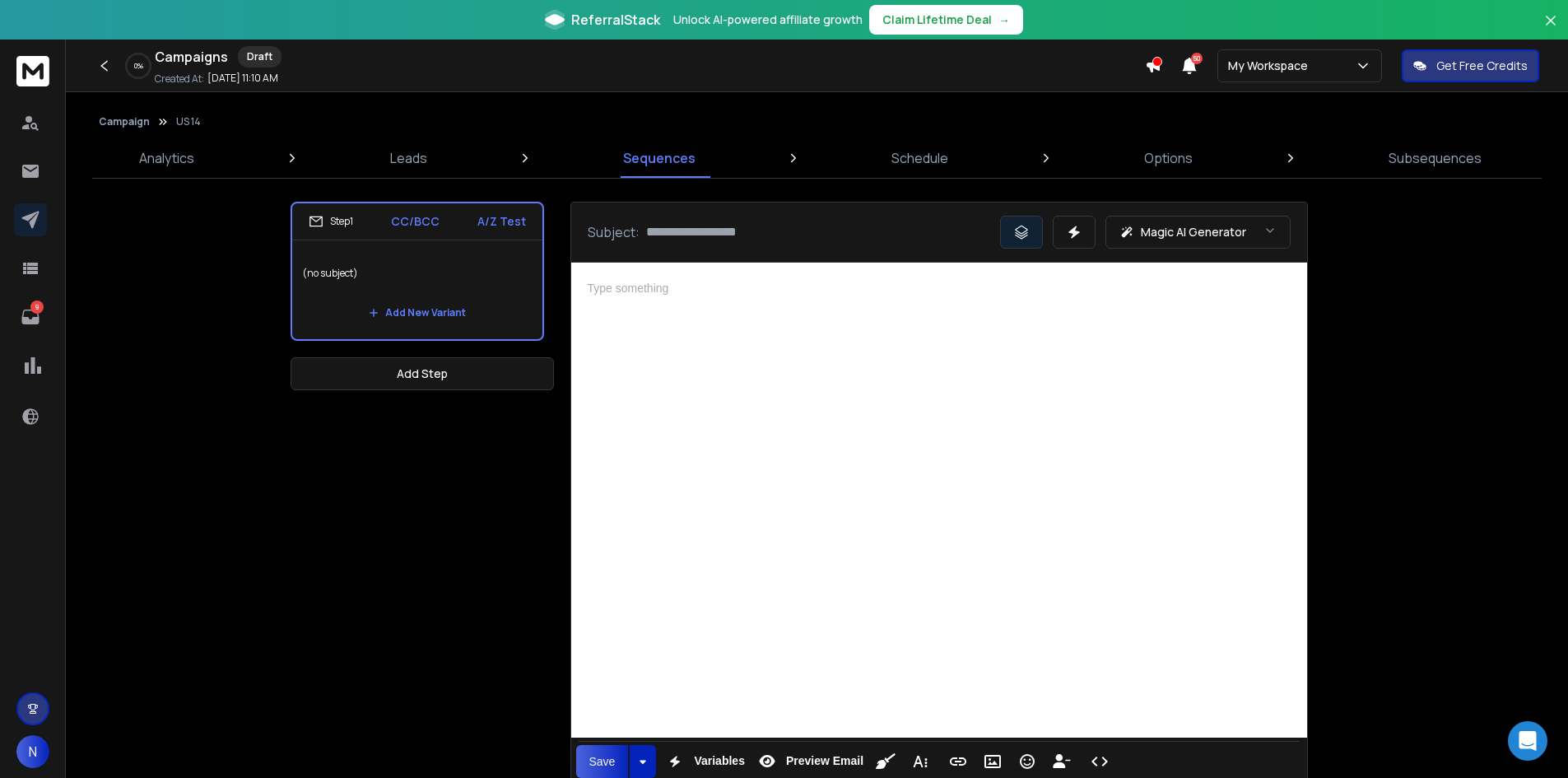
click at [1016, 243] on button at bounding box center [1021, 231] width 43 height 33
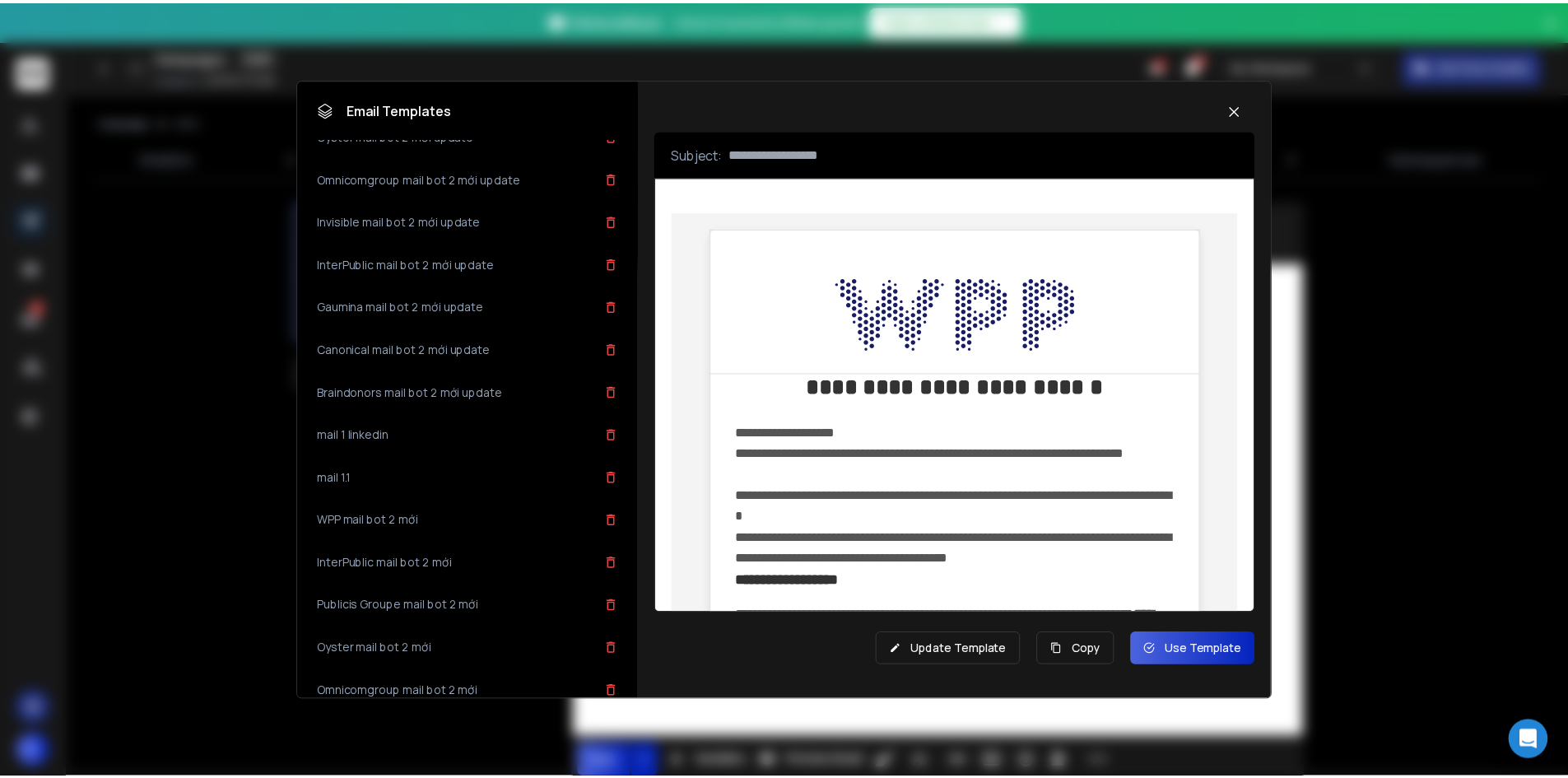
scroll to position [247, 0]
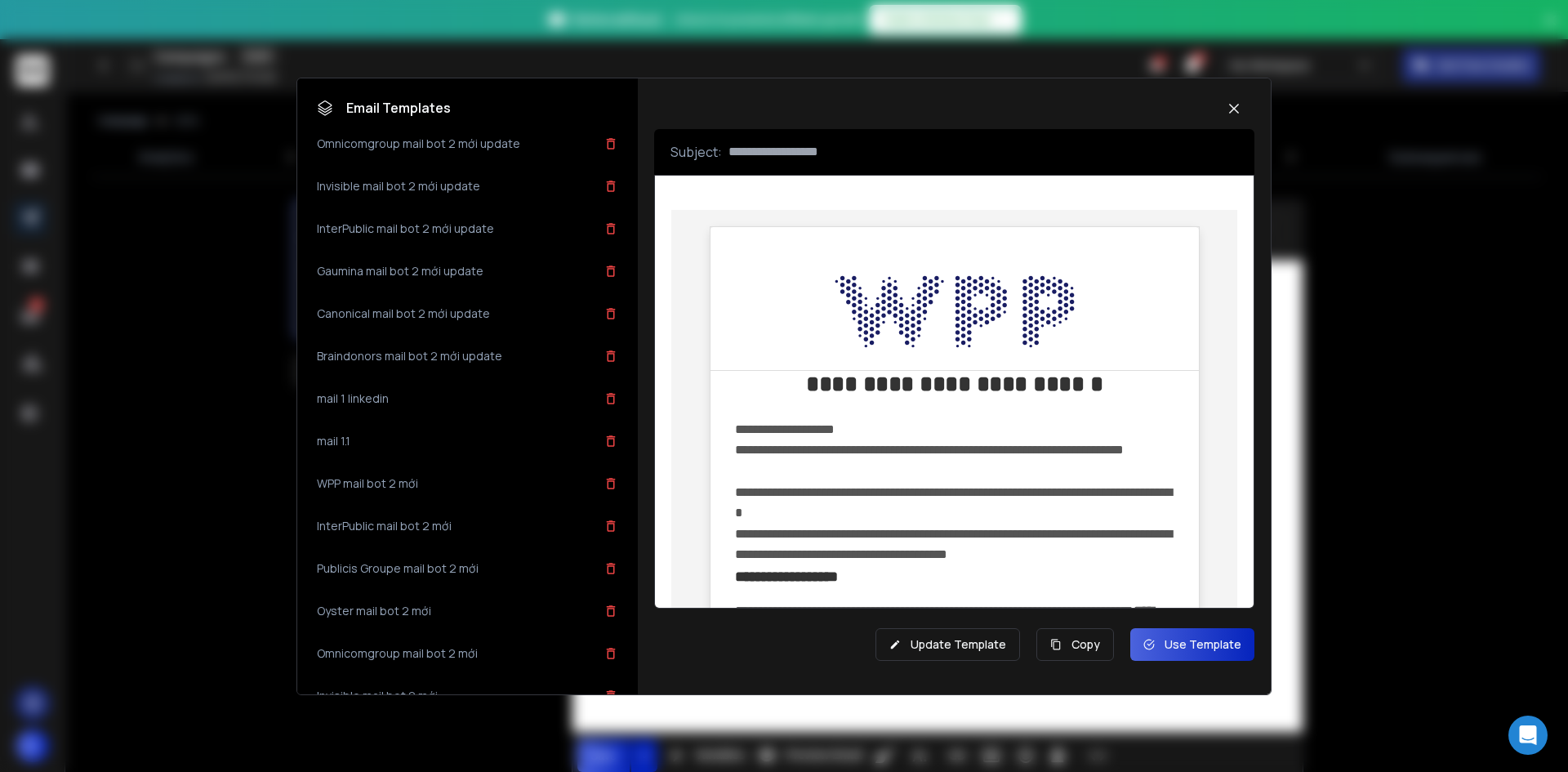
click at [381, 400] on h3 "mail 1 linkedin" at bounding box center [353, 398] width 72 height 16
type input "**********"
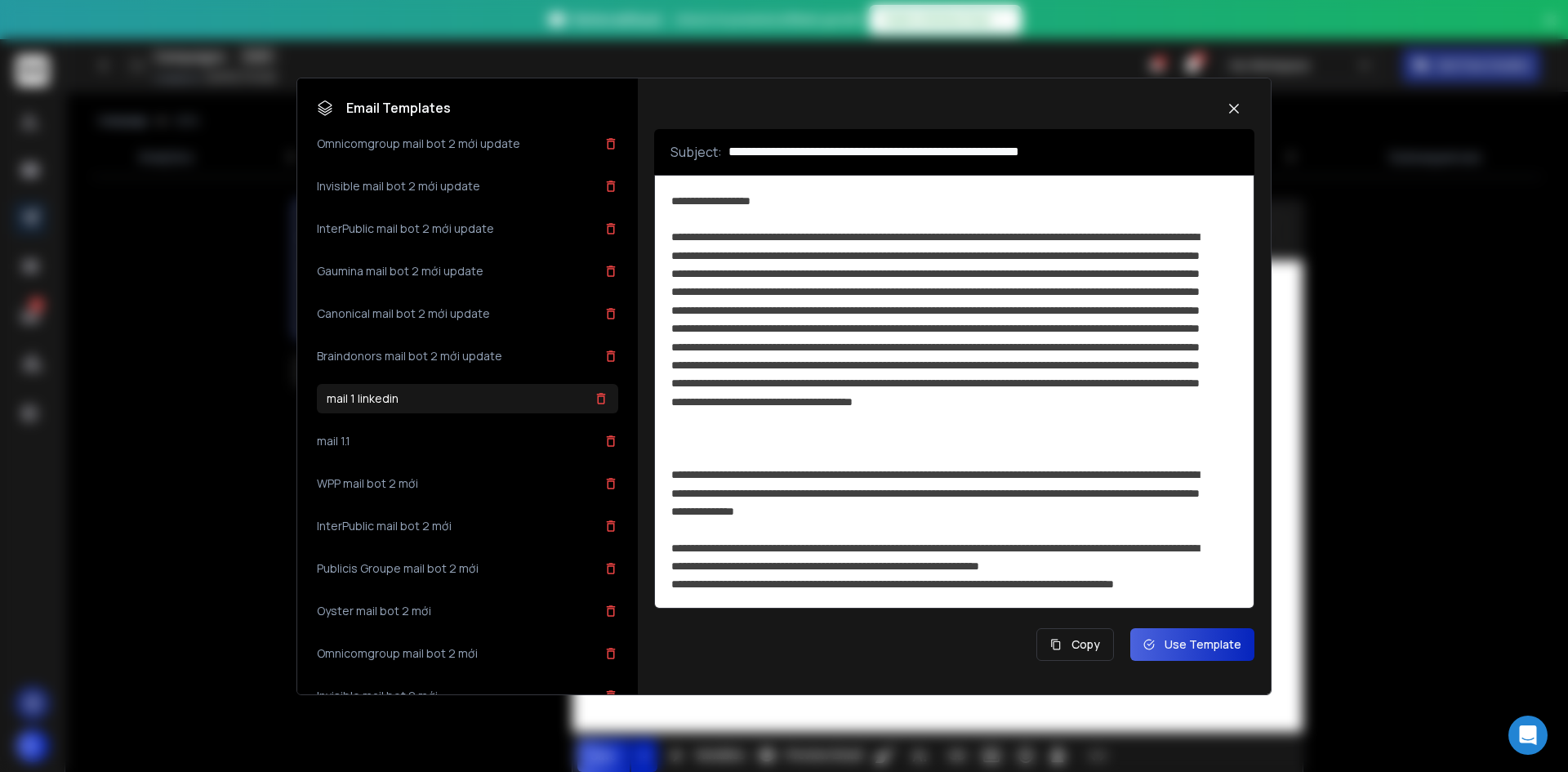
click at [1194, 644] on button "Use Template" at bounding box center [1193, 644] width 124 height 33
type input "**********"
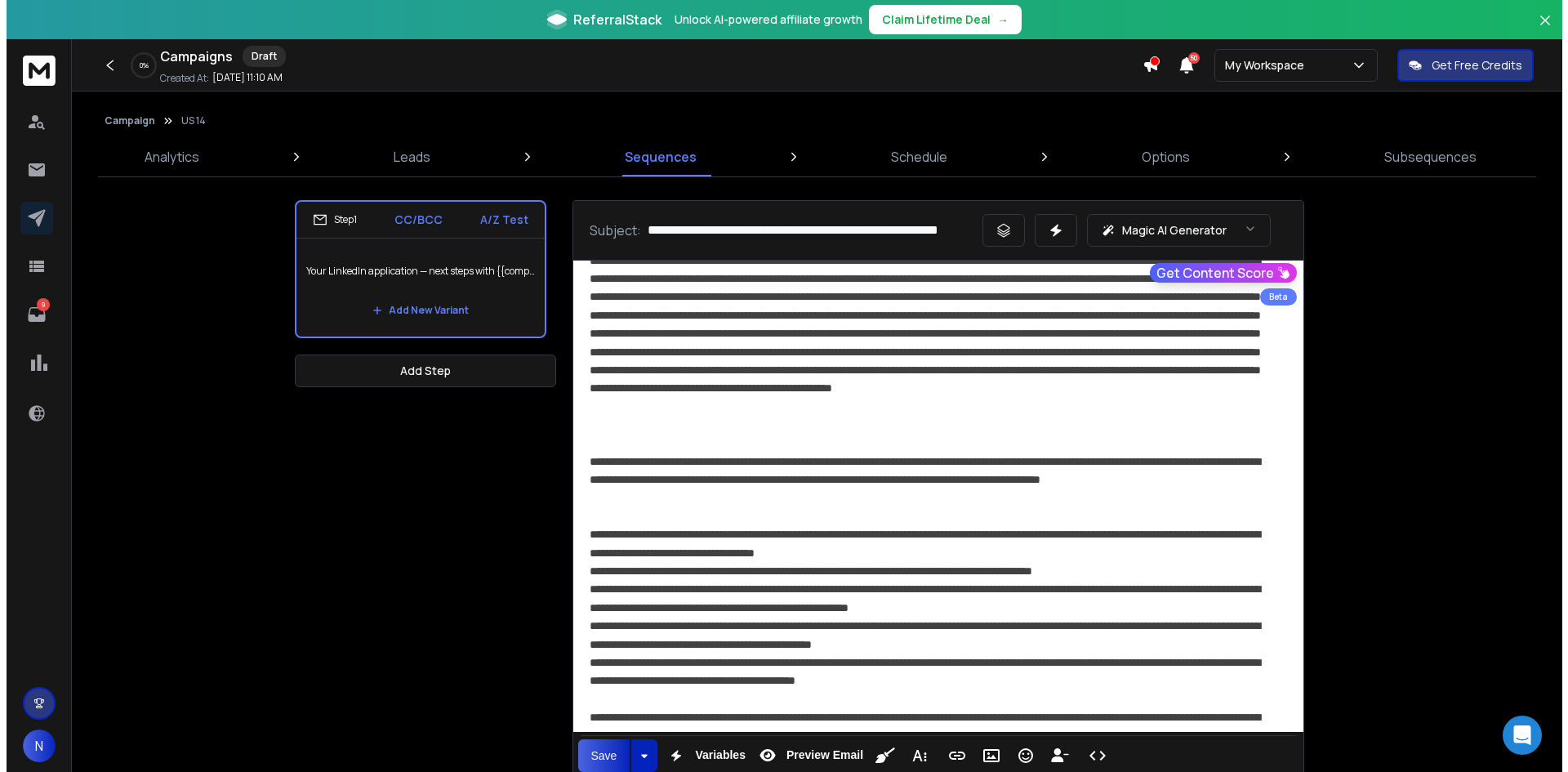
scroll to position [173, 0]
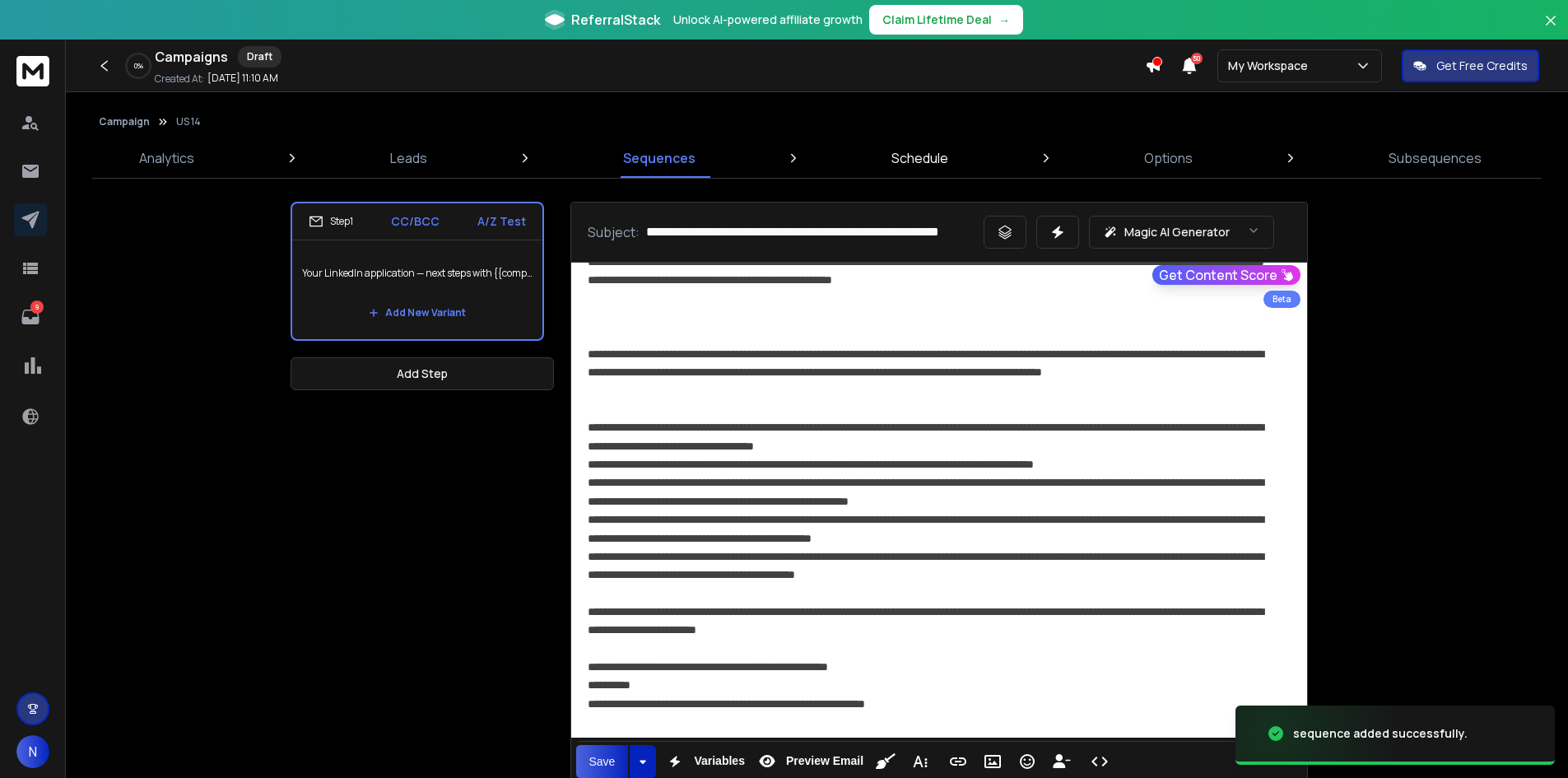
click at [928, 155] on p "Schedule" at bounding box center [920, 157] width 56 height 20
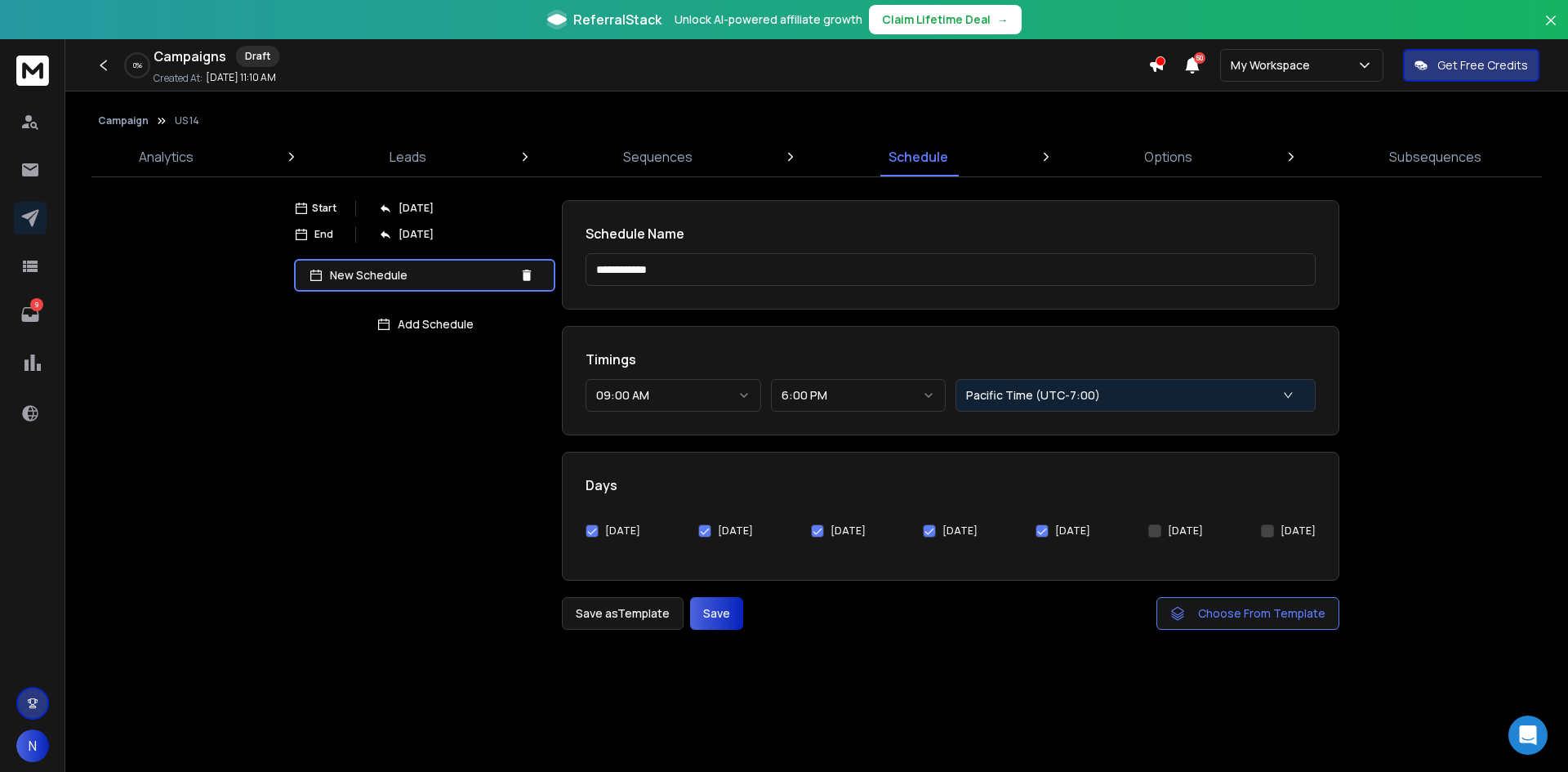
click at [1072, 401] on p "Pacific Time (UTC-7:00)" at bounding box center [1037, 395] width 141 height 16
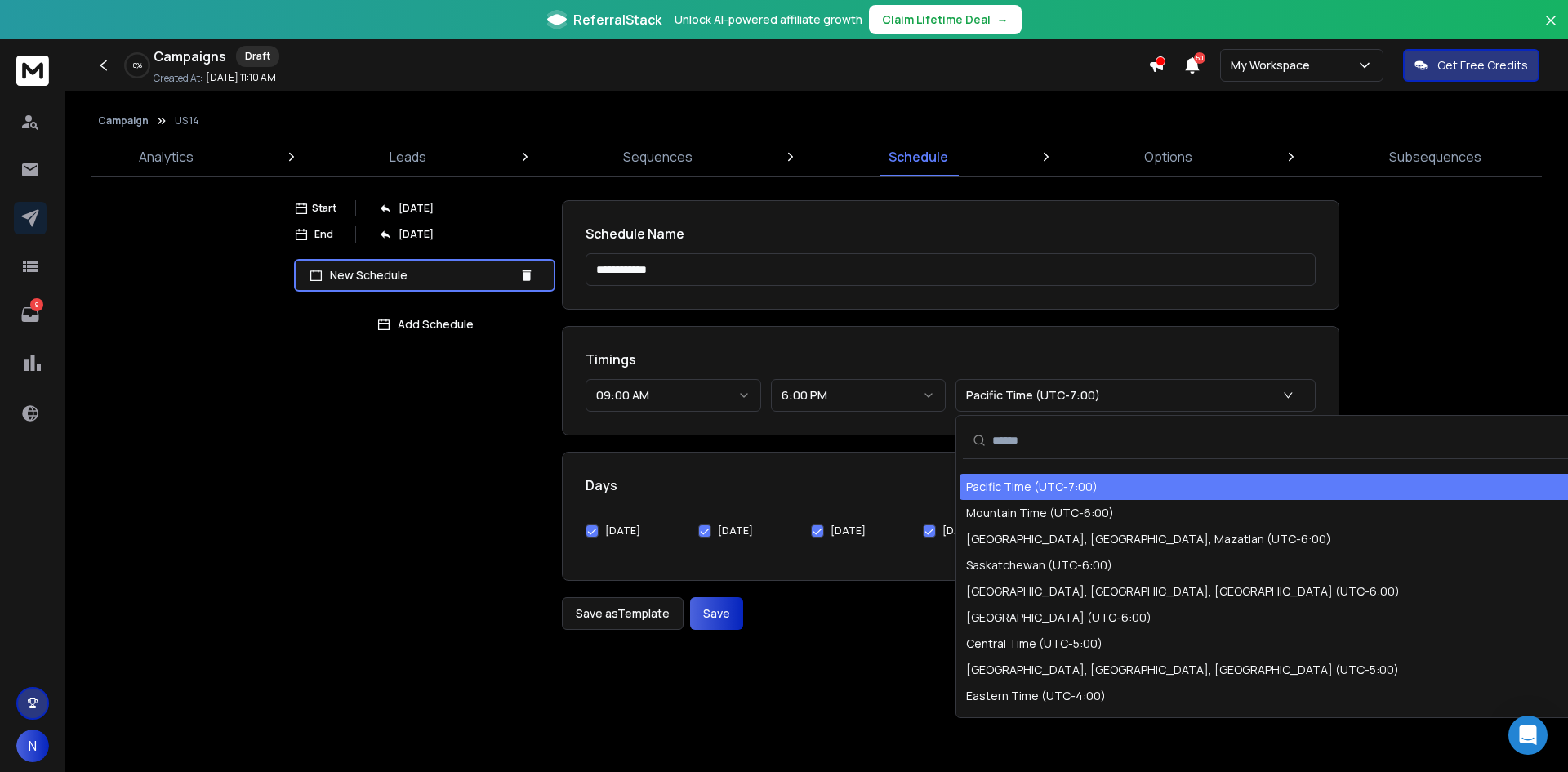
scroll to position [245, 0]
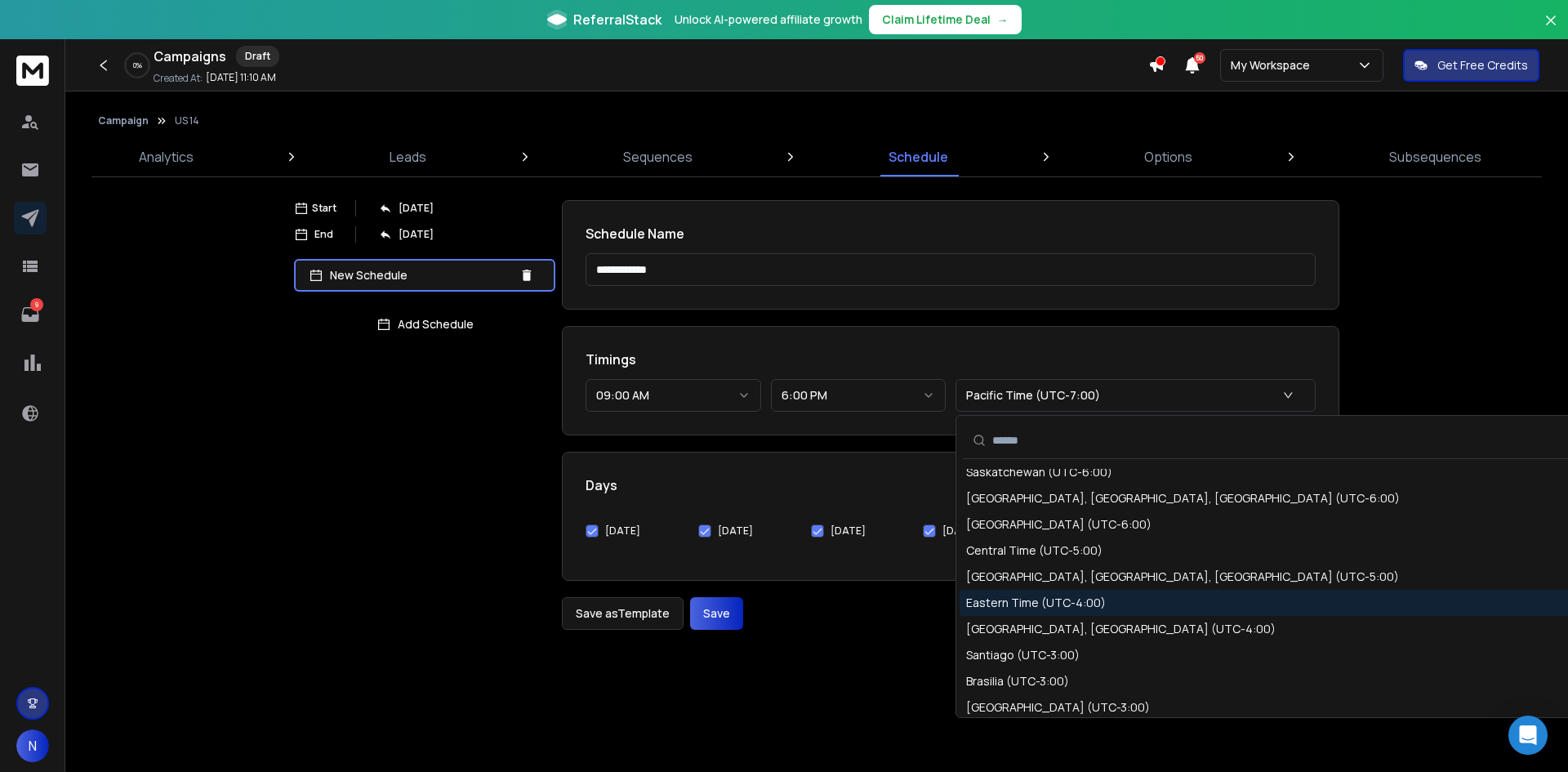
click at [1090, 607] on div "Eastern Time (UTC-4:00)" at bounding box center [1036, 603] width 140 height 16
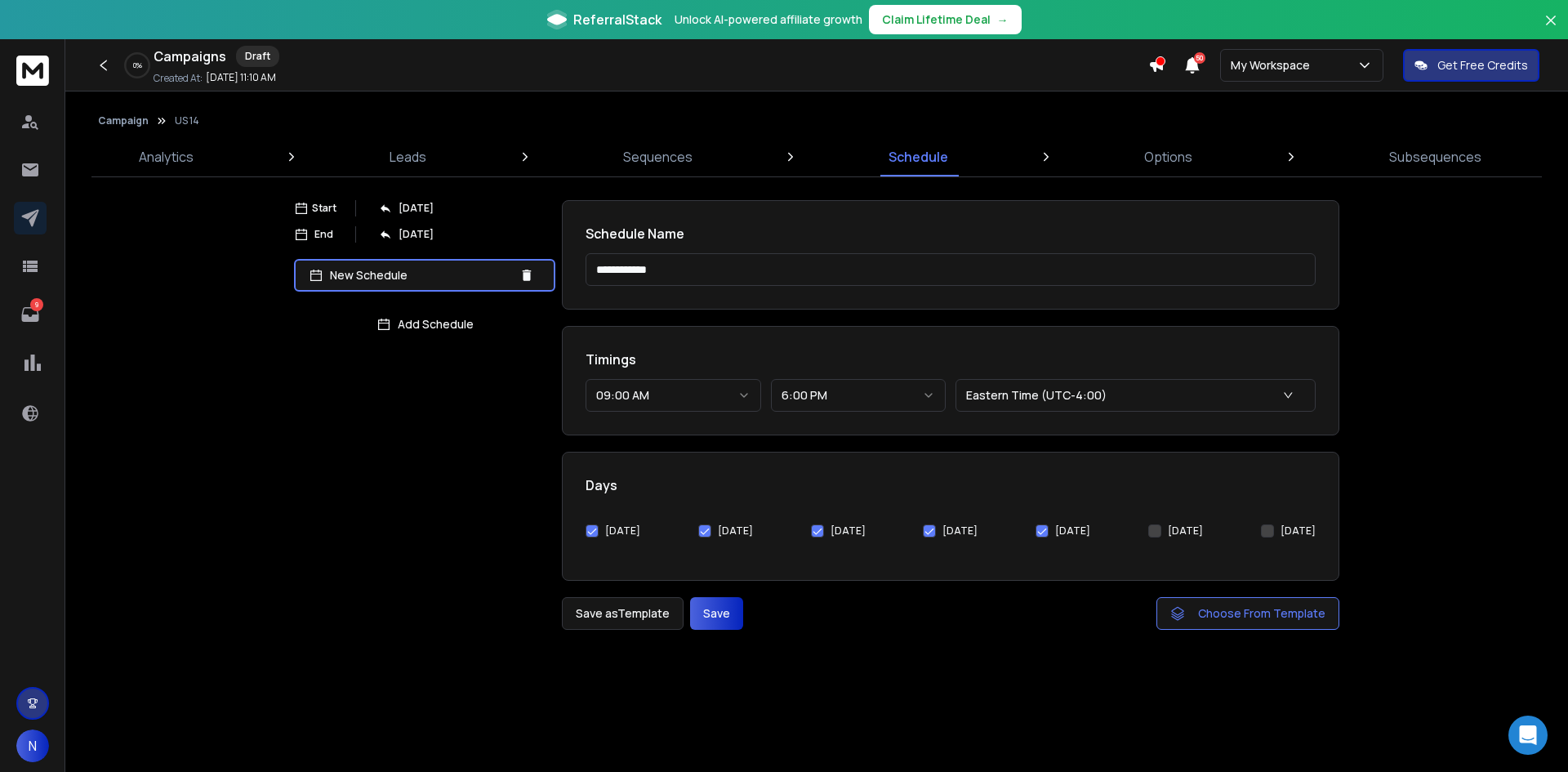
click at [715, 619] on button "Save" at bounding box center [716, 613] width 53 height 33
drag, startPoint x: 1164, startPoint y: 155, endPoint x: 1157, endPoint y: 169, distance: 15.7
click at [1164, 155] on p "Options" at bounding box center [1168, 156] width 48 height 19
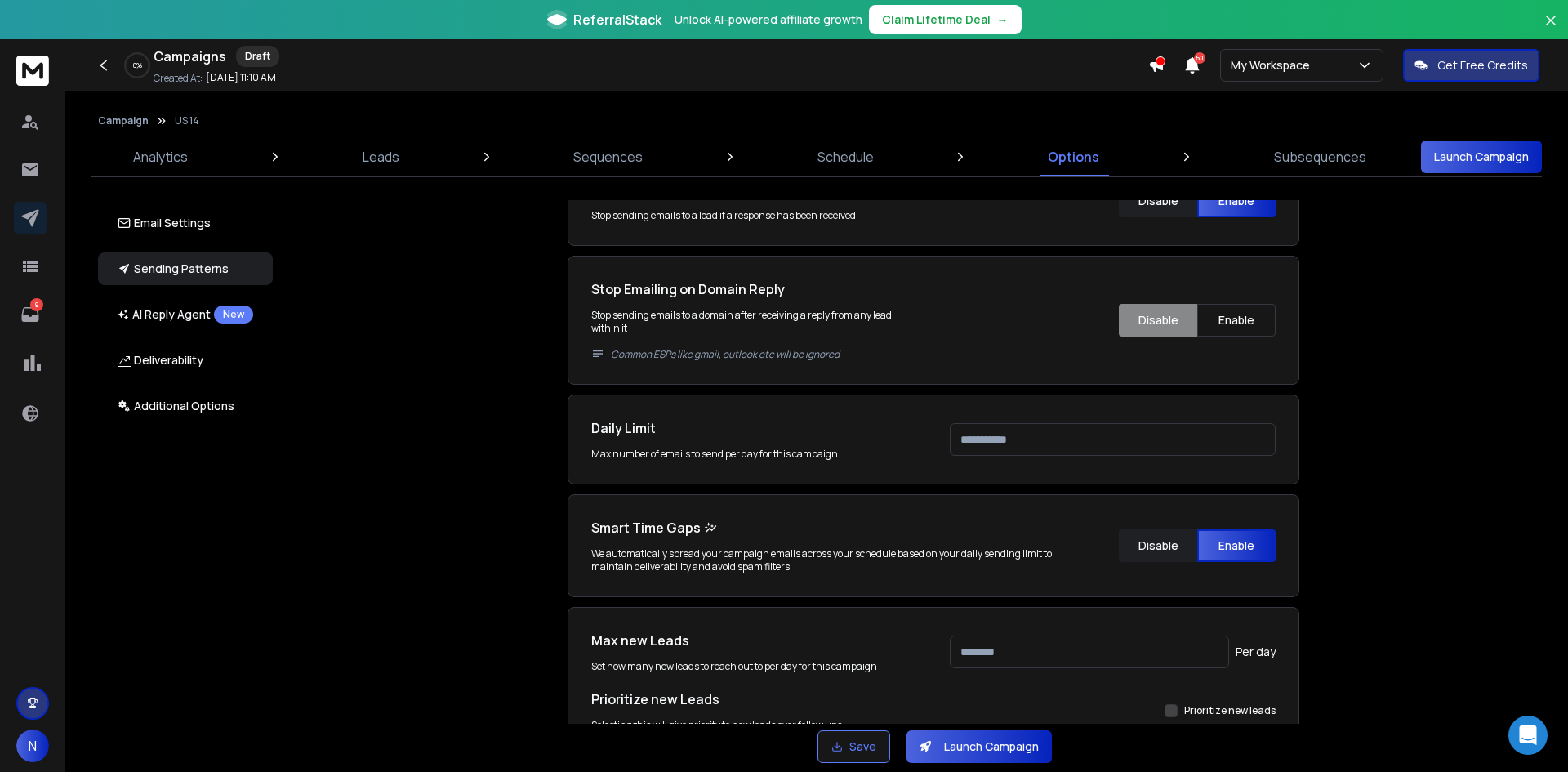
scroll to position [245, 0]
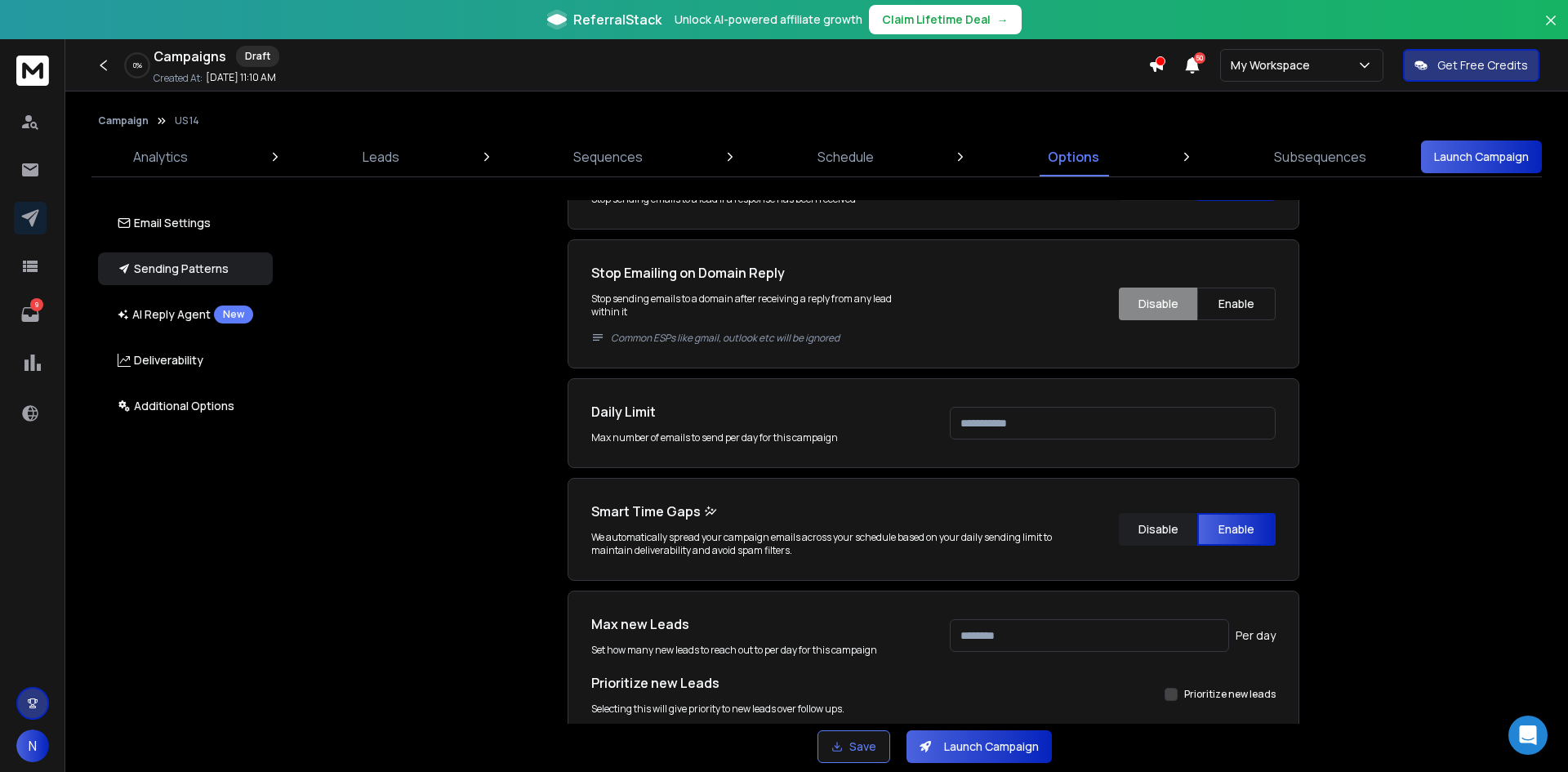
drag, startPoint x: 1004, startPoint y: 414, endPoint x: 872, endPoint y: 417, distance: 132.0
click at [876, 415] on div "Daily Limit Max number of emails to send per day for this campaign ***" at bounding box center [934, 423] width 685 height 42
type input "*****"
drag, startPoint x: 974, startPoint y: 635, endPoint x: 879, endPoint y: 626, distance: 95.4
click at [880, 626] on div "Max new Leads Set how many new leads to reach out to per day for this campaign …" at bounding box center [934, 636] width 685 height 42
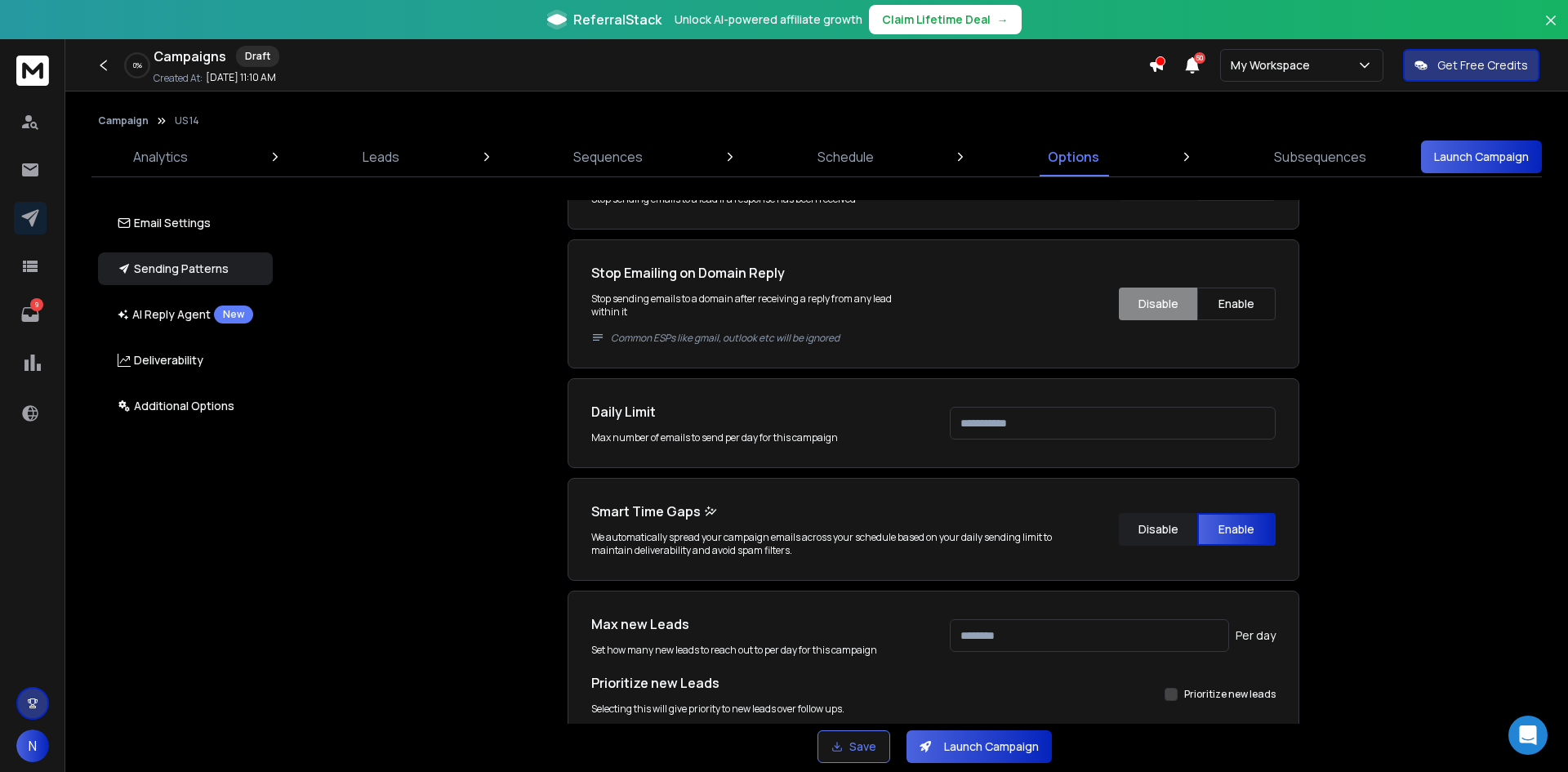
type input "*****"
click at [1089, 595] on div "Max new Leads Set how many new leads to reach out to per day for this campaign …" at bounding box center [933, 715] width 731 height 250
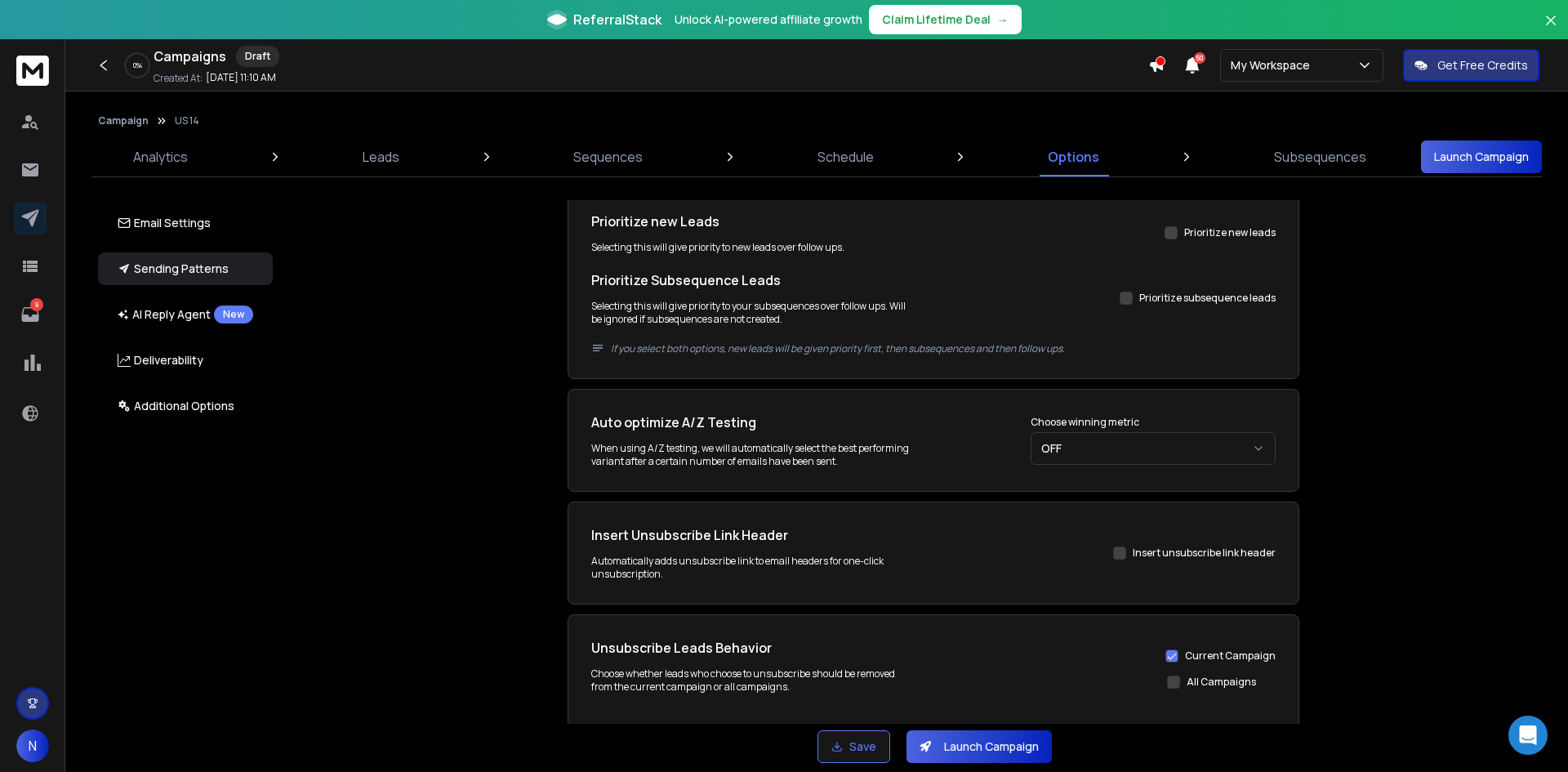
scroll to position [735, 0]
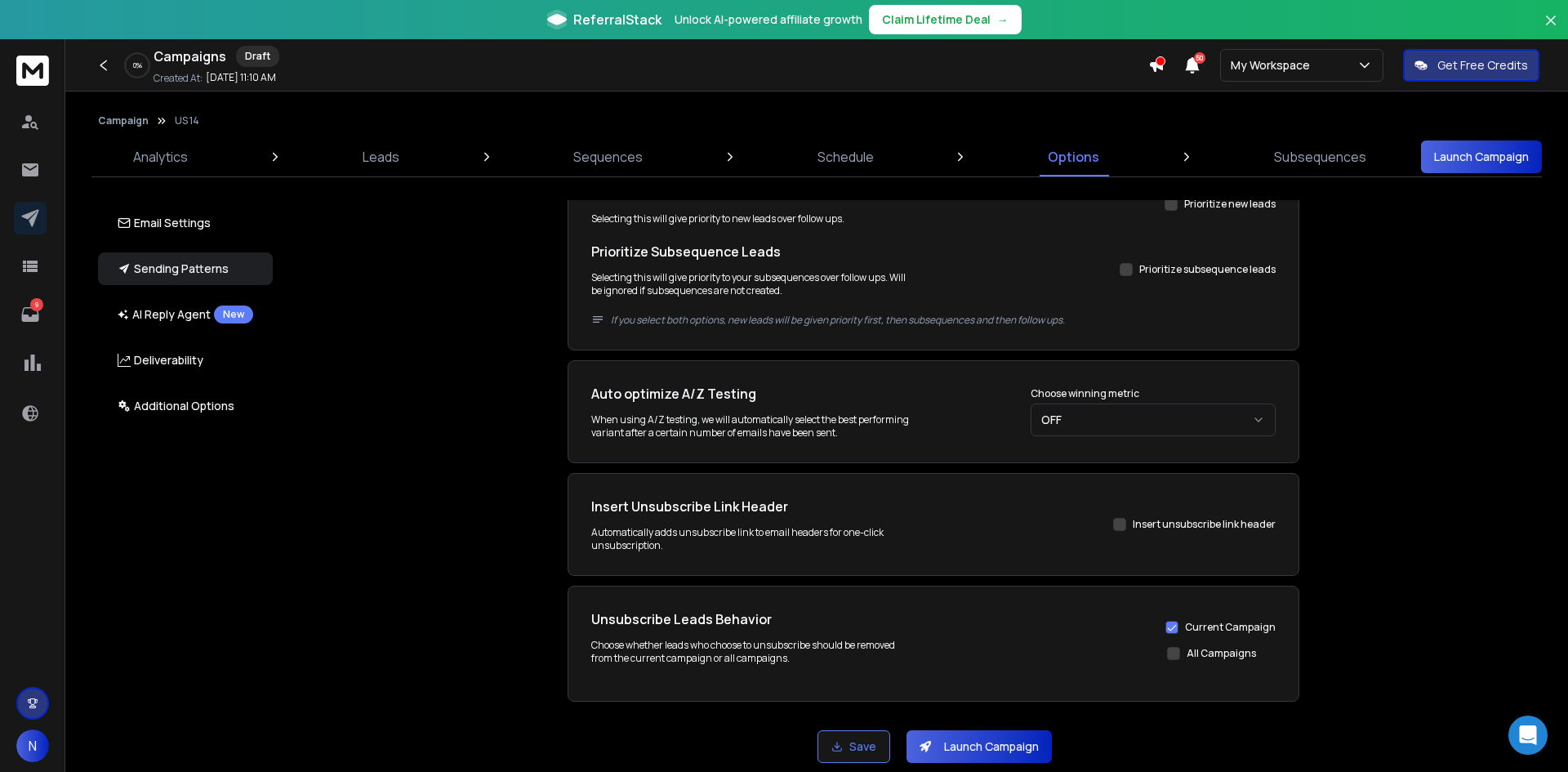
click at [1118, 522] on button "Insert unsubscribe link header" at bounding box center [1119, 524] width 13 height 13
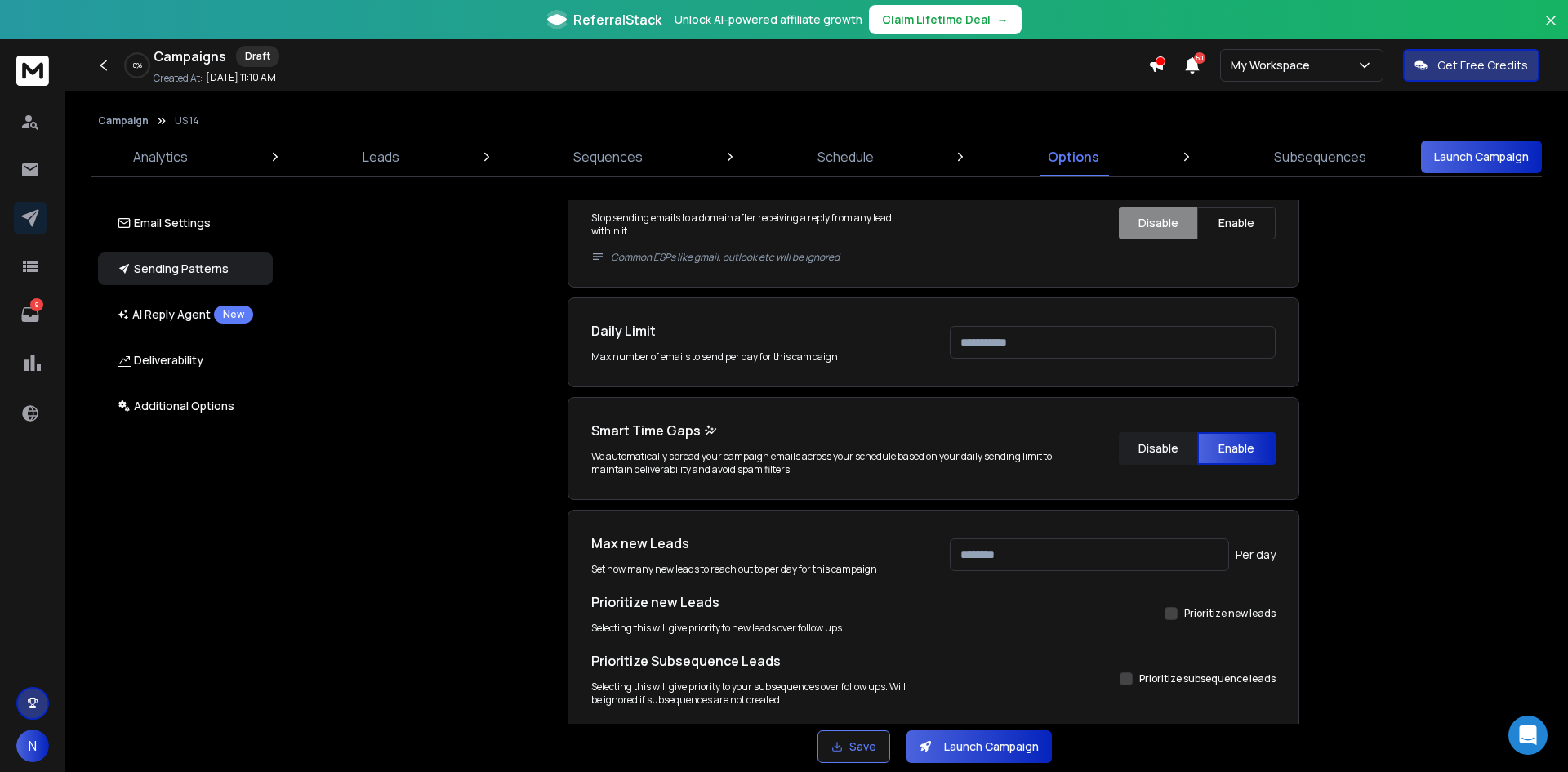
scroll to position [0, 0]
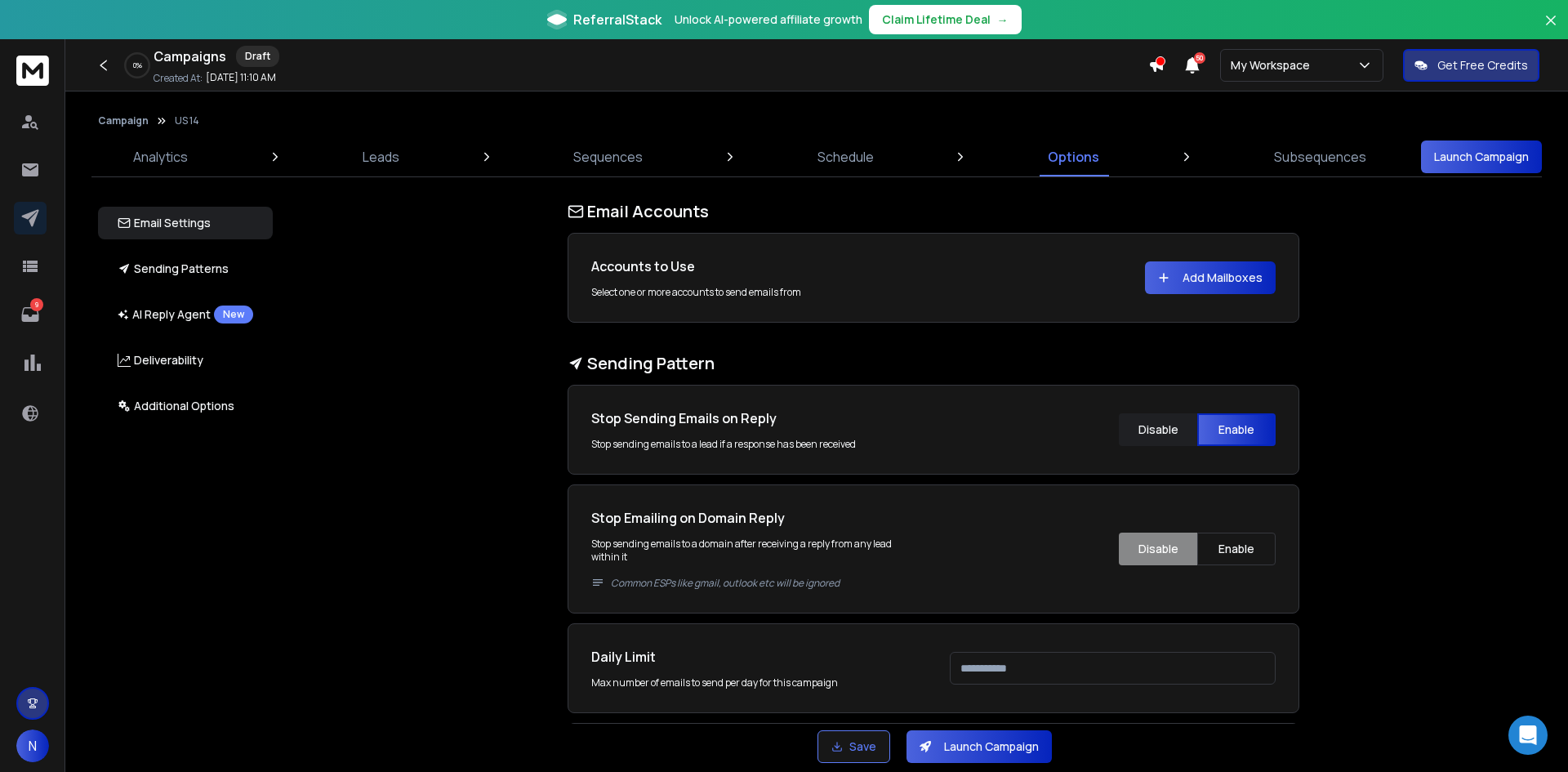
click at [1182, 278] on button "Add Mailboxes" at bounding box center [1210, 277] width 131 height 33
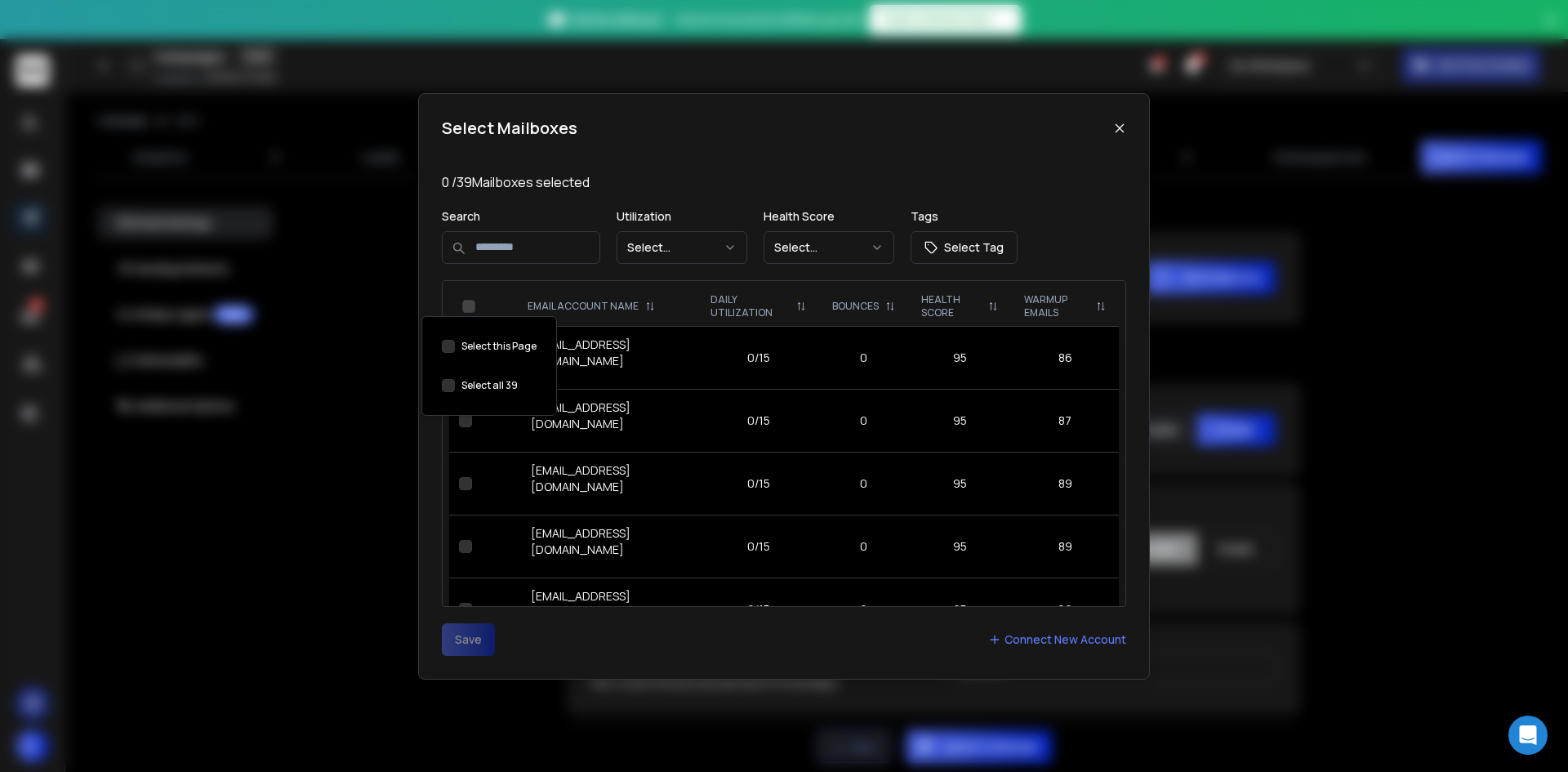
click at [467, 306] on button "Select this Page" at bounding box center [468, 306] width 13 height 13
click at [449, 383] on button "Select this Page" at bounding box center [448, 385] width 13 height 13
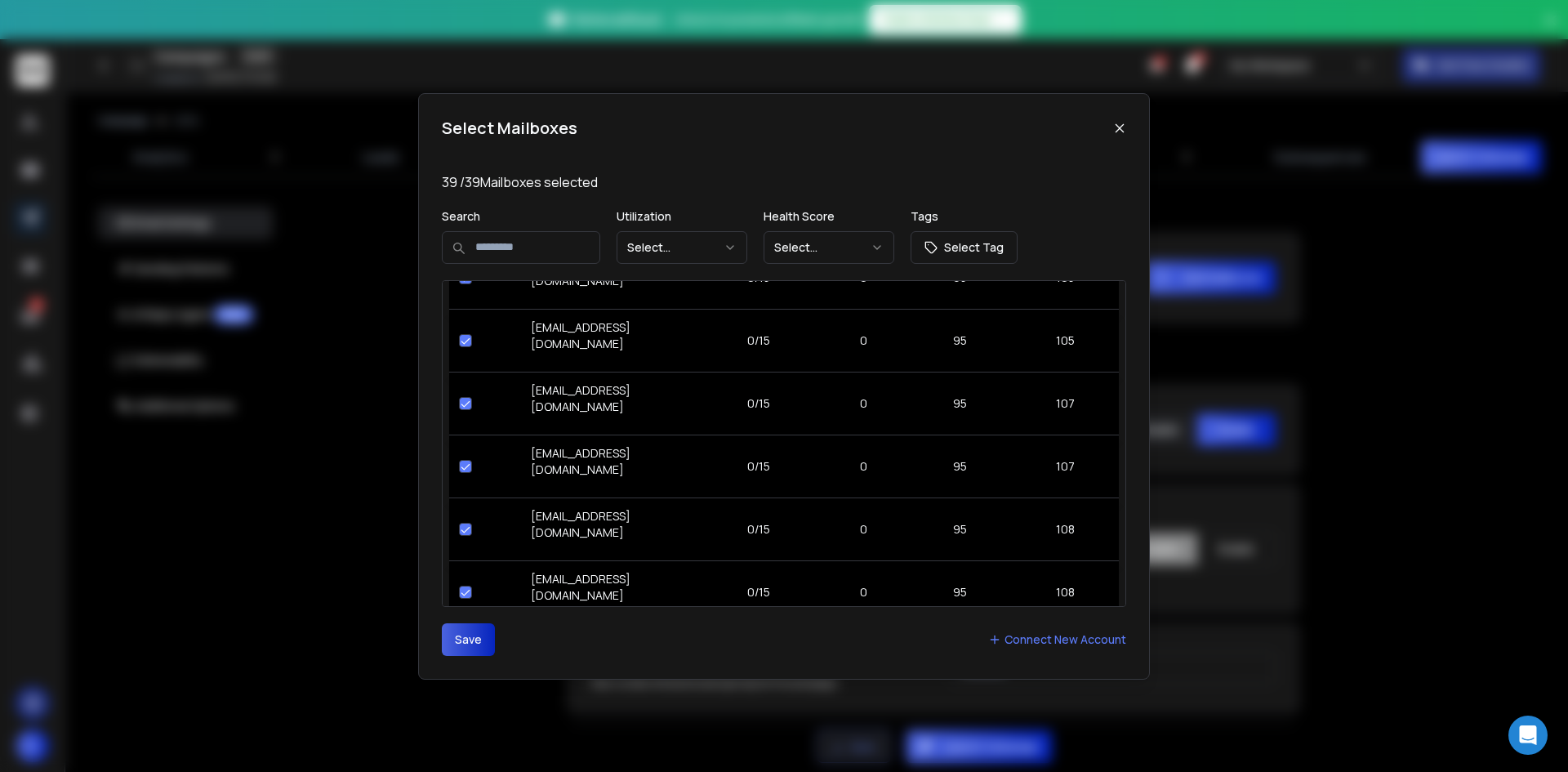
scroll to position [1797, 0]
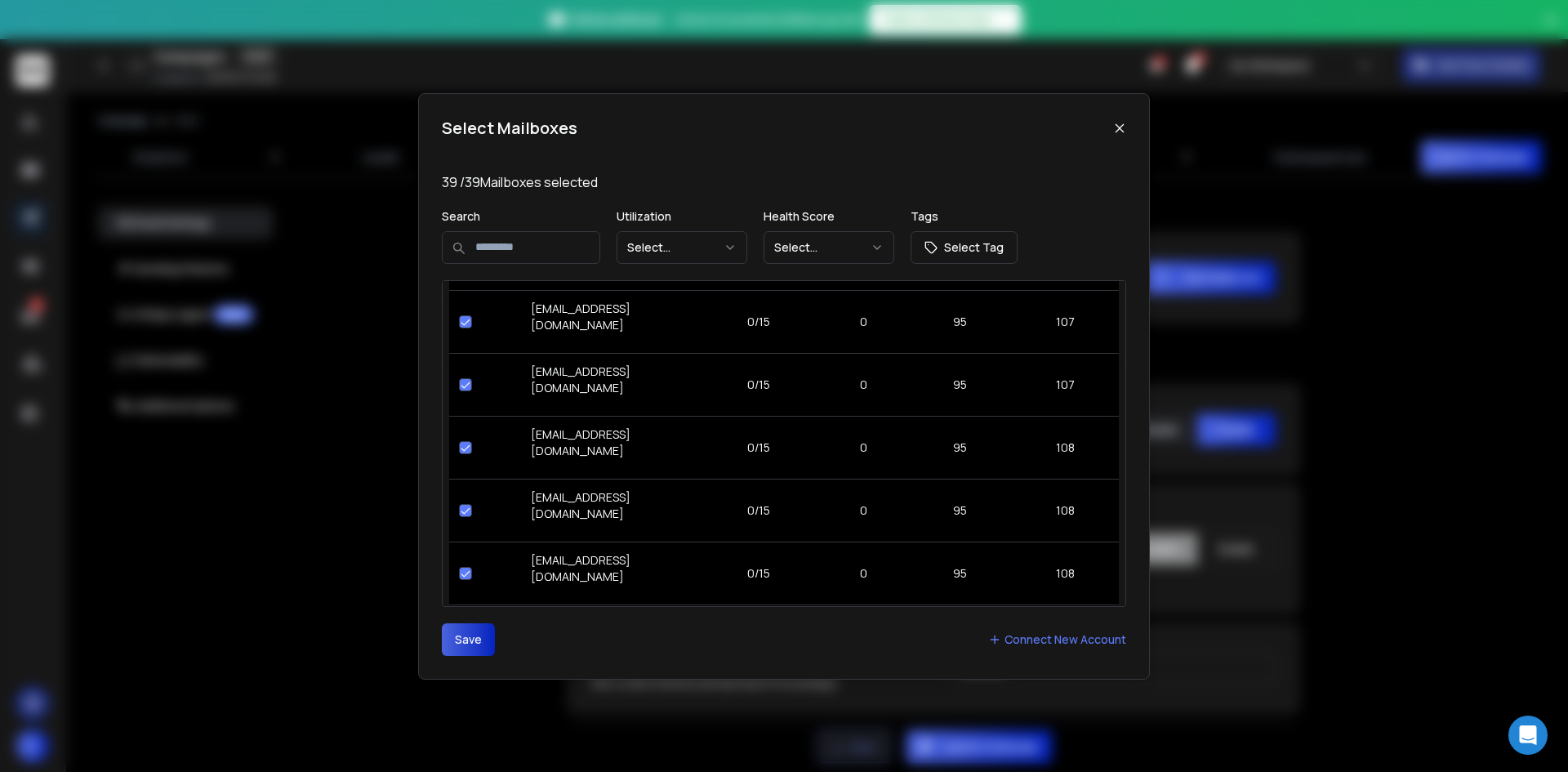
click at [464, 639] on button "Save" at bounding box center [468, 639] width 53 height 33
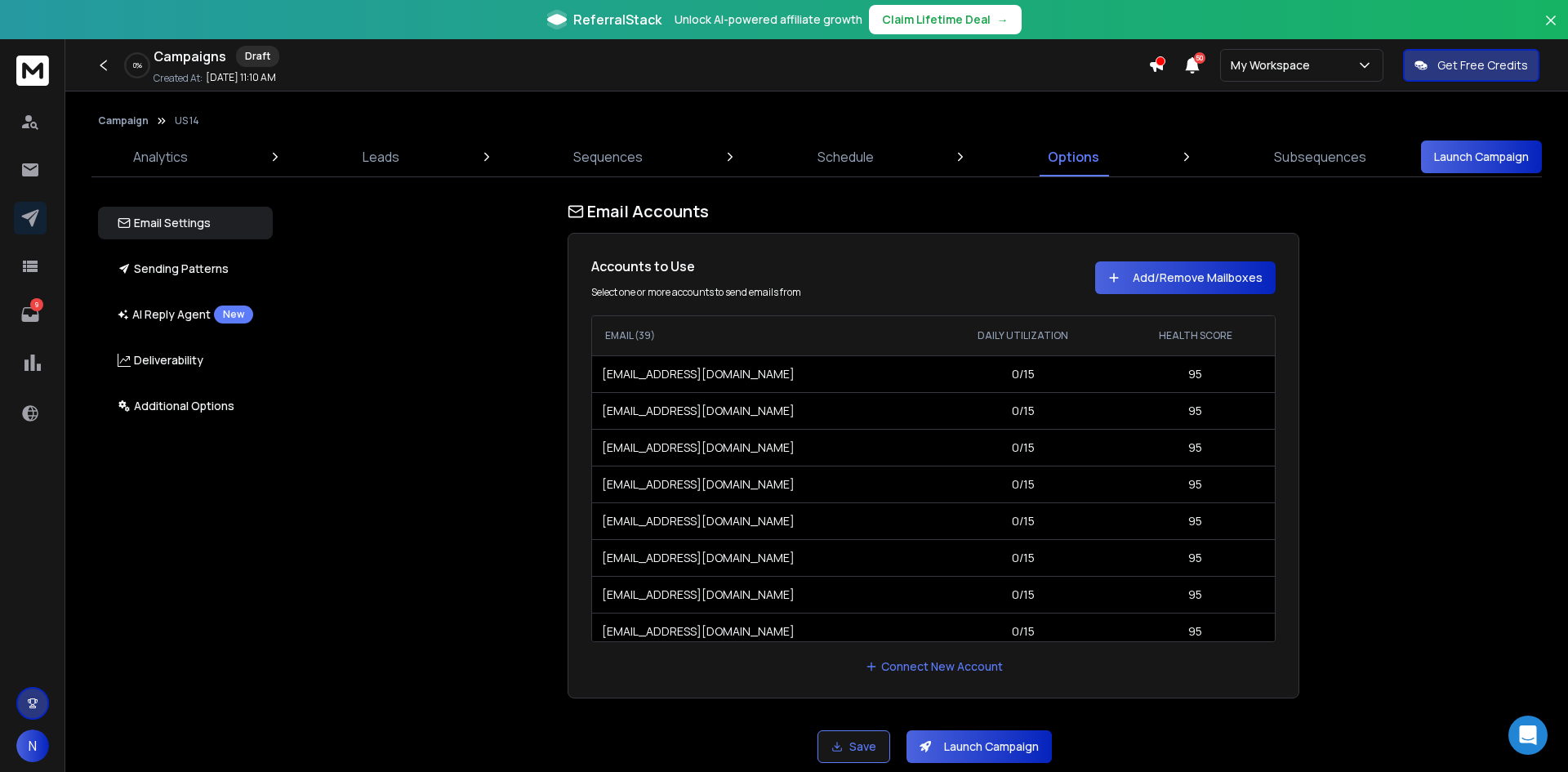
click at [957, 739] on button "Launch Campaign" at bounding box center [980, 747] width 146 height 33
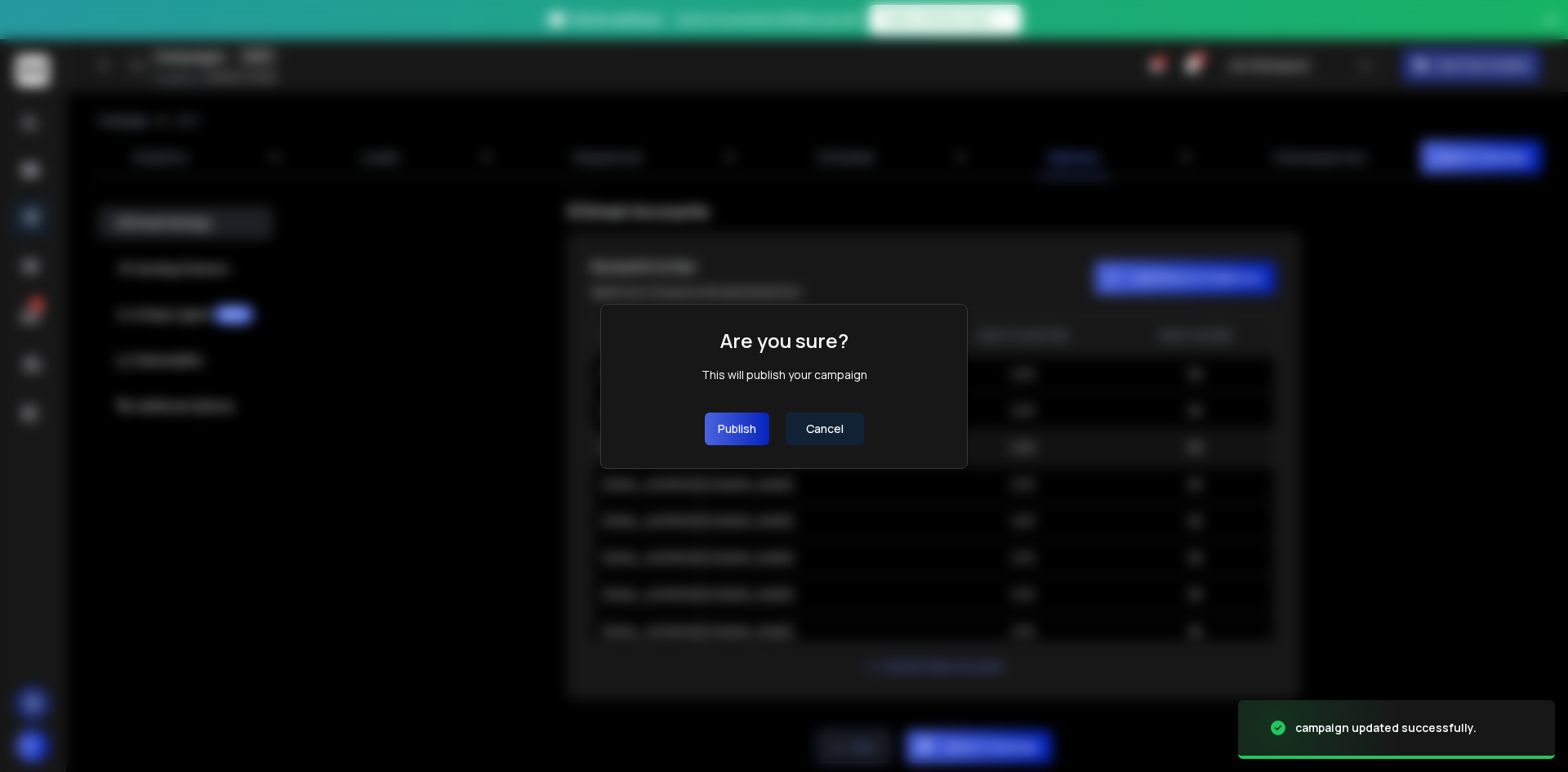
click at [745, 430] on button "Publish" at bounding box center [737, 429] width 64 height 33
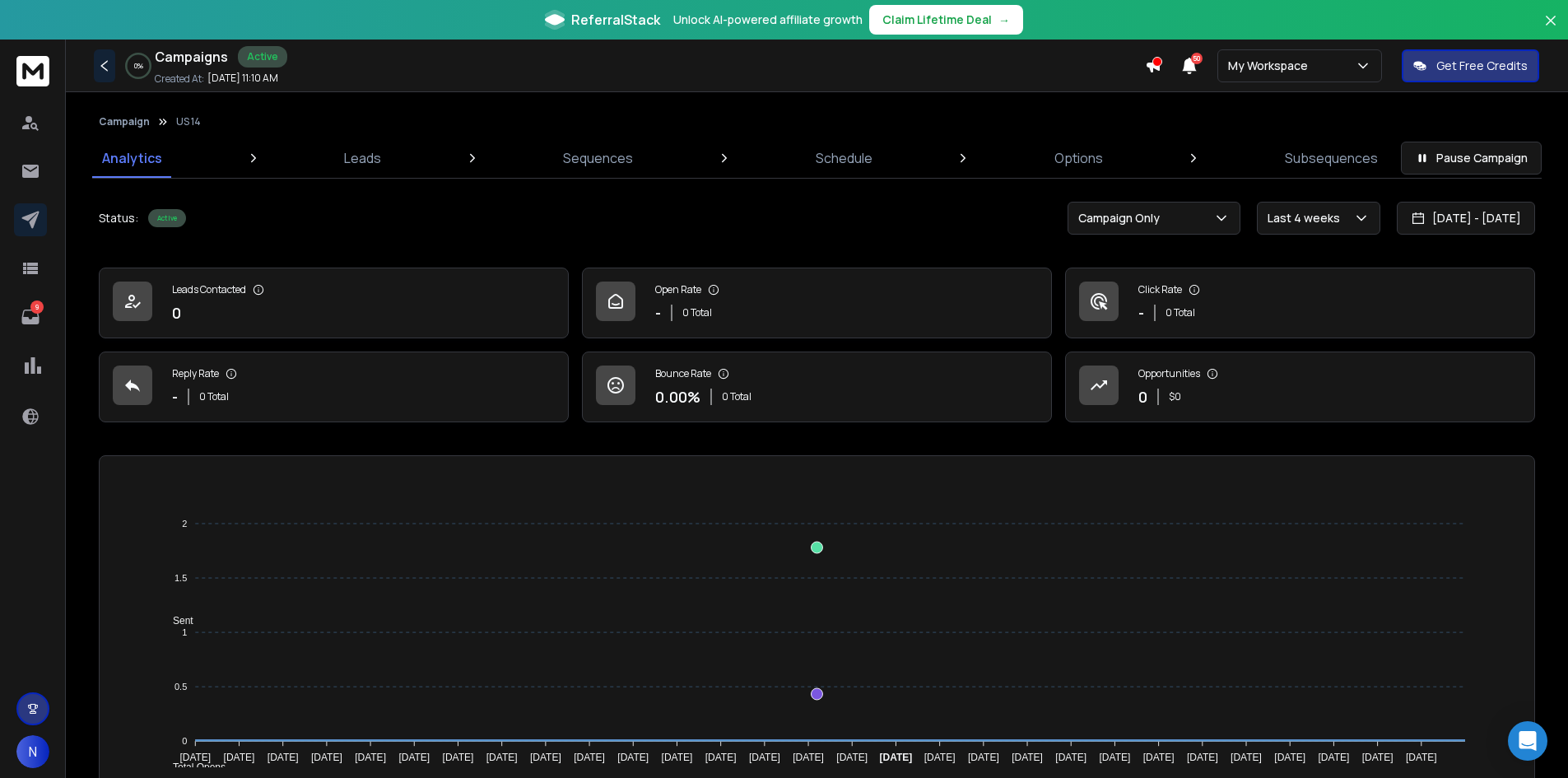
click at [110, 71] on icon at bounding box center [104, 65] width 15 height 15
